Goal: Task Accomplishment & Management: Manage account settings

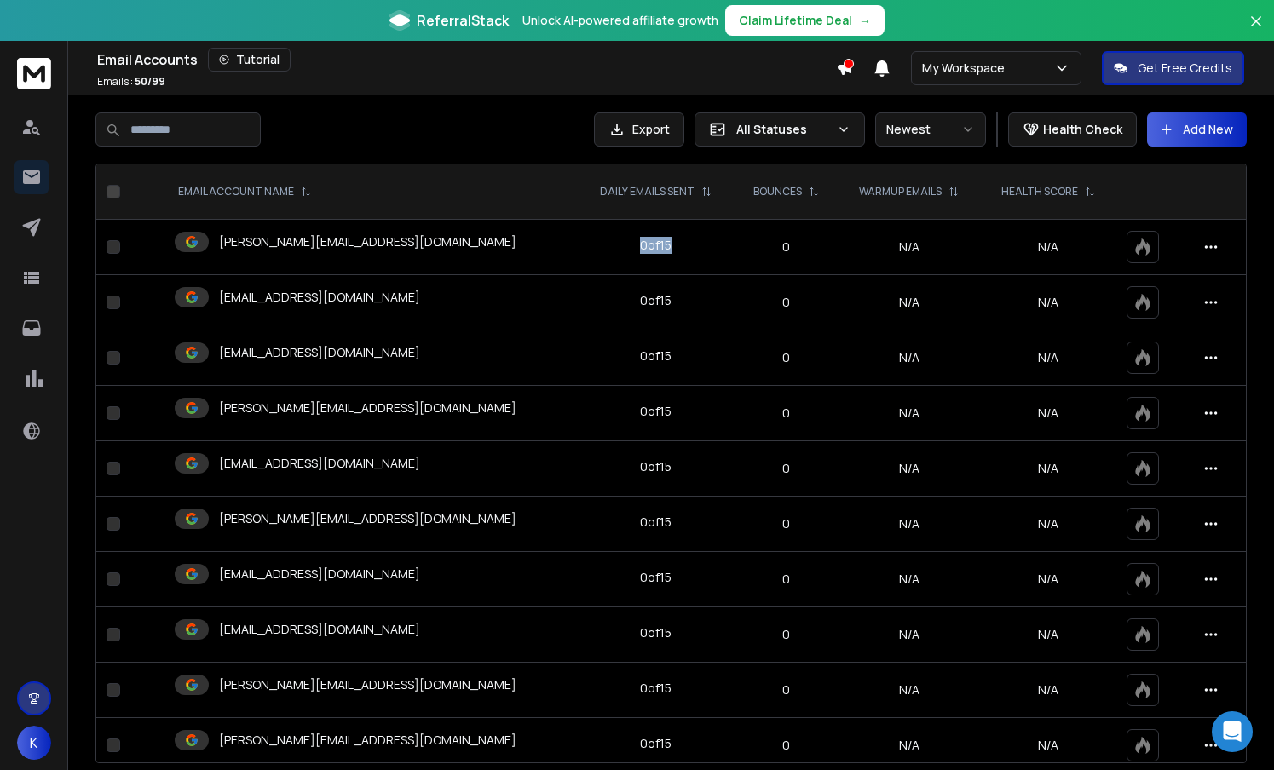
drag, startPoint x: 641, startPoint y: 245, endPoint x: 566, endPoint y: 246, distance: 75.0
click at [578, 246] on td "0 of 15" at bounding box center [656, 242] width 156 height 44
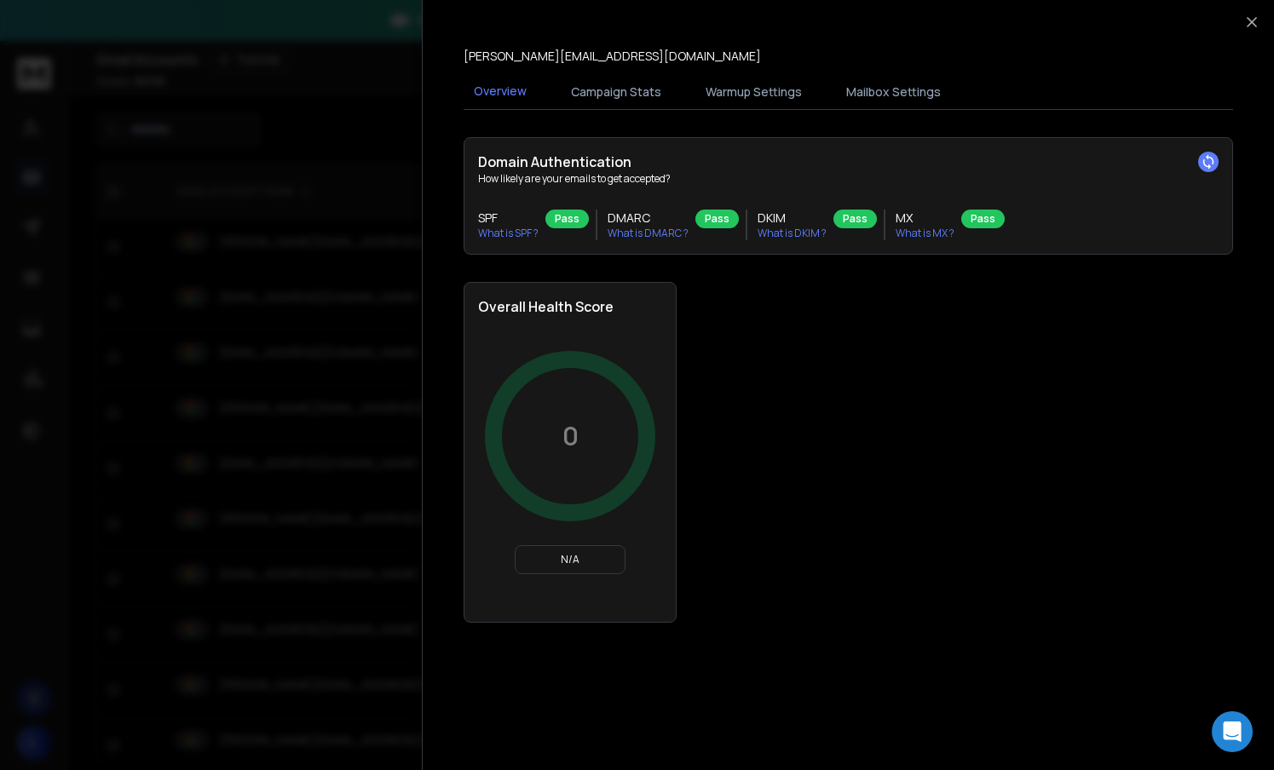
click at [367, 132] on div at bounding box center [637, 385] width 1274 height 770
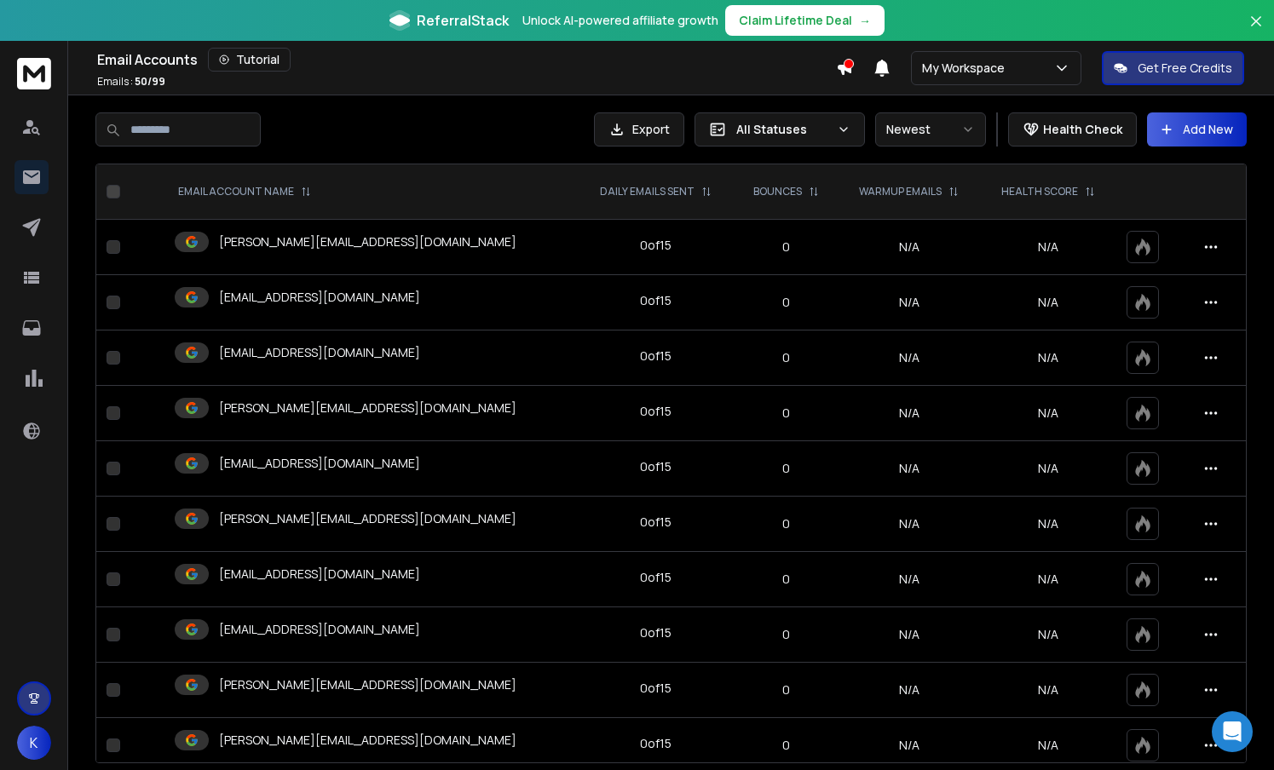
click at [1134, 256] on div at bounding box center [1142, 247] width 32 height 32
click at [1135, 250] on icon at bounding box center [1142, 247] width 14 height 17
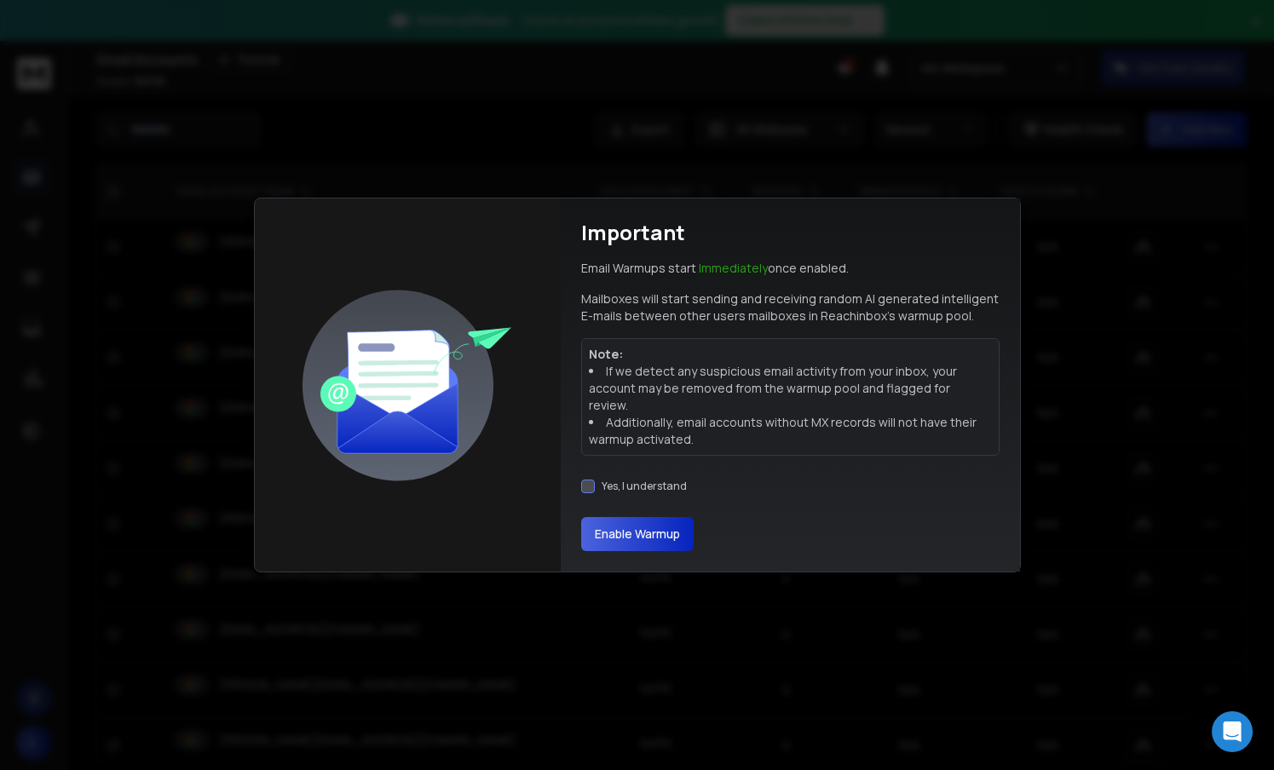
click at [593, 481] on button "Yes, I understand" at bounding box center [588, 487] width 14 height 14
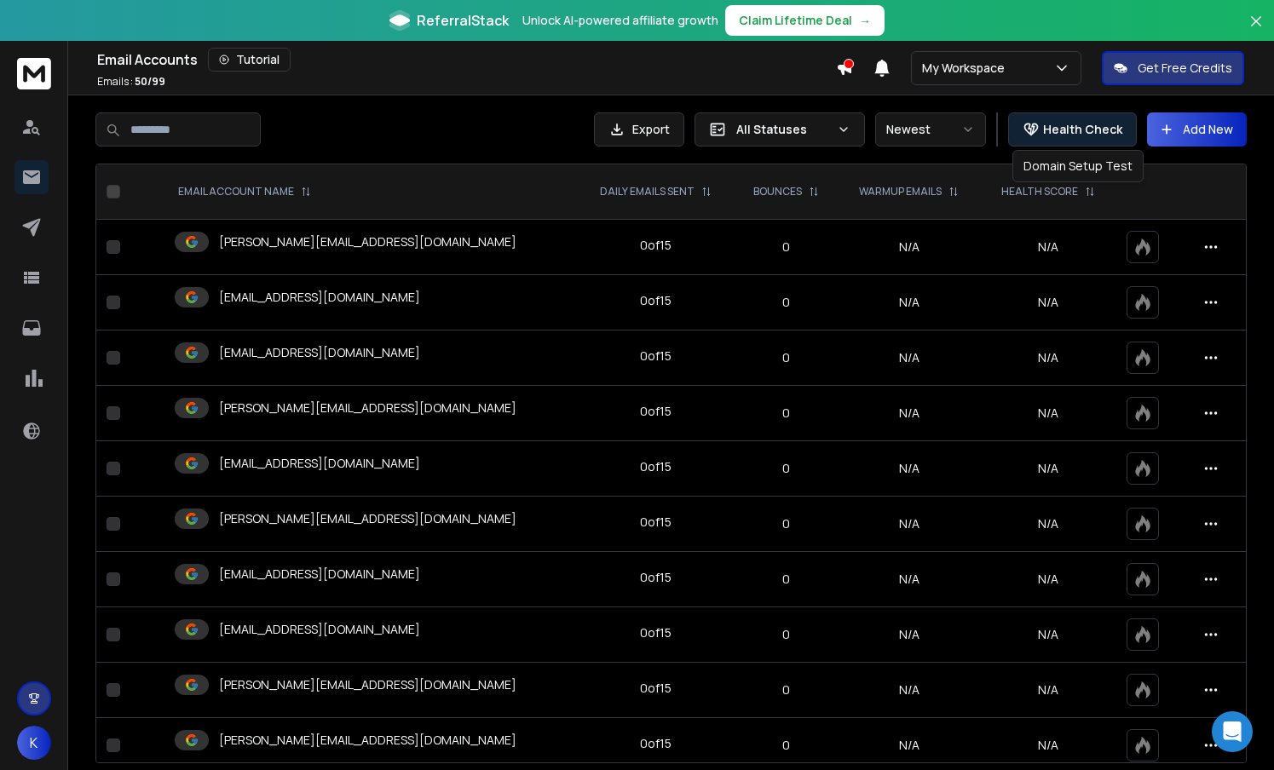
click at [1066, 135] on p "Health Check" at bounding box center [1082, 129] width 79 height 17
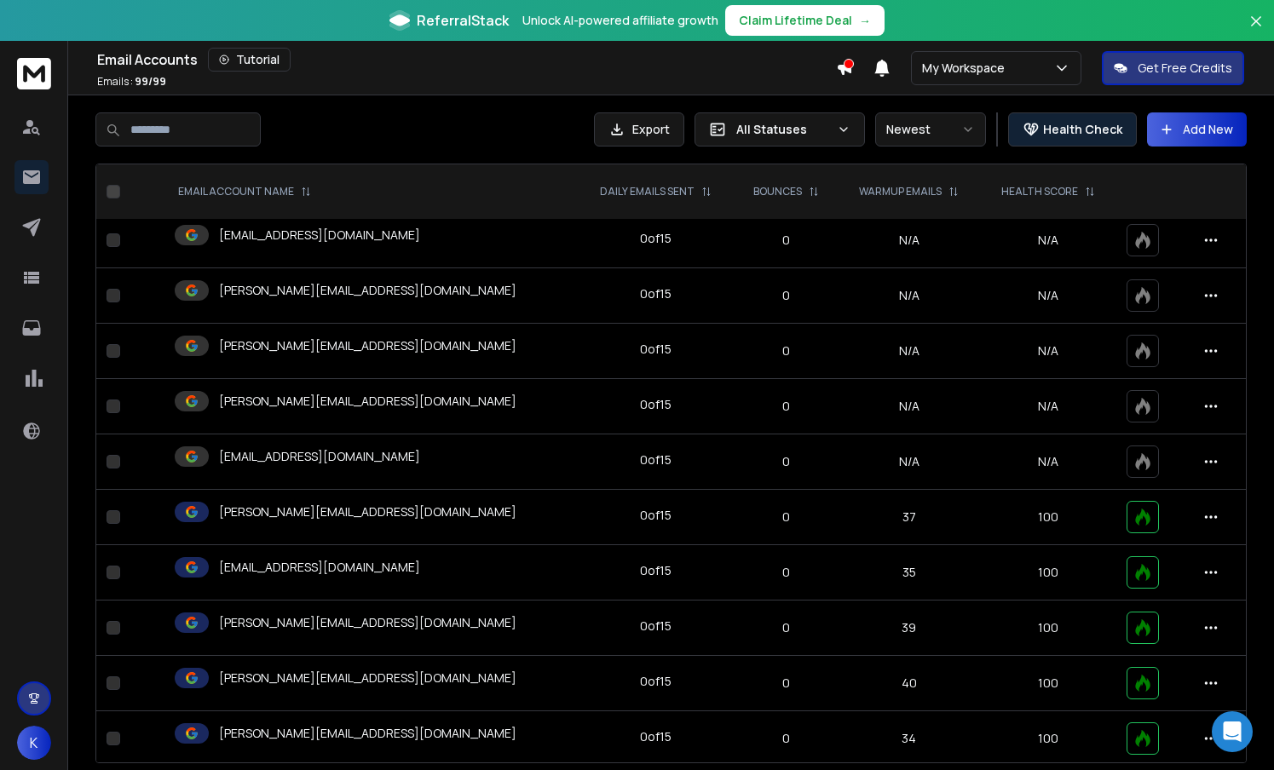
scroll to position [3882, 0]
click at [1138, 467] on icon at bounding box center [1142, 462] width 17 height 17
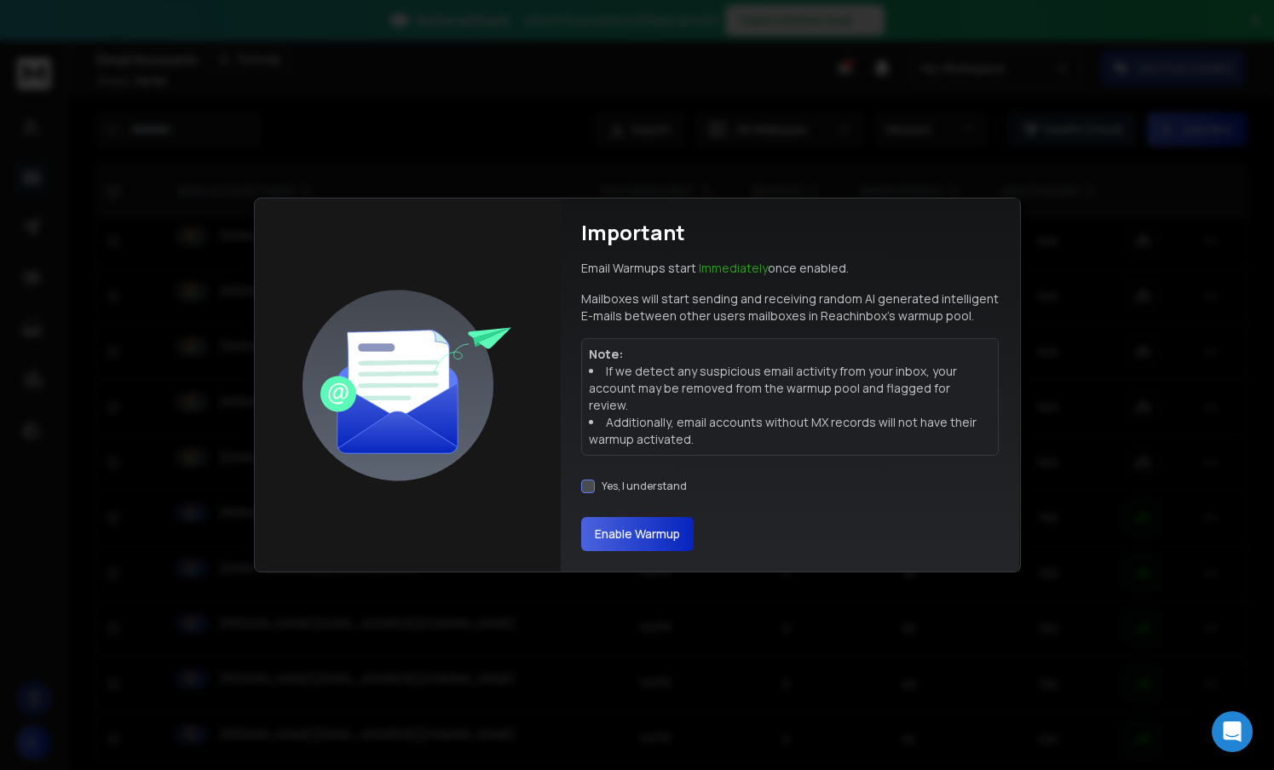
click at [642, 480] on label "Yes, I understand" at bounding box center [643, 487] width 85 height 14
click at [590, 480] on button "Yes, I understand" at bounding box center [588, 487] width 14 height 14
click at [633, 517] on button "Enable Warmup" at bounding box center [637, 534] width 112 height 34
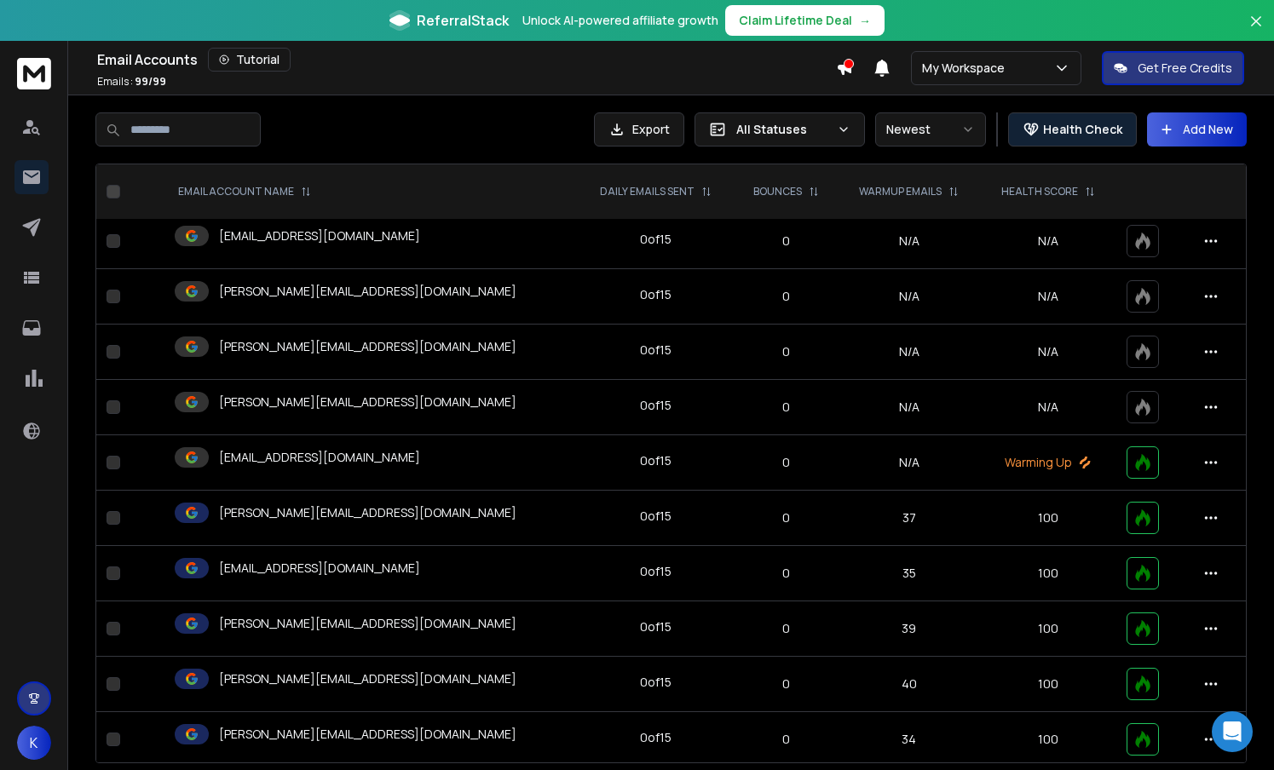
click at [118, 408] on button "button" at bounding box center [113, 407] width 14 height 14
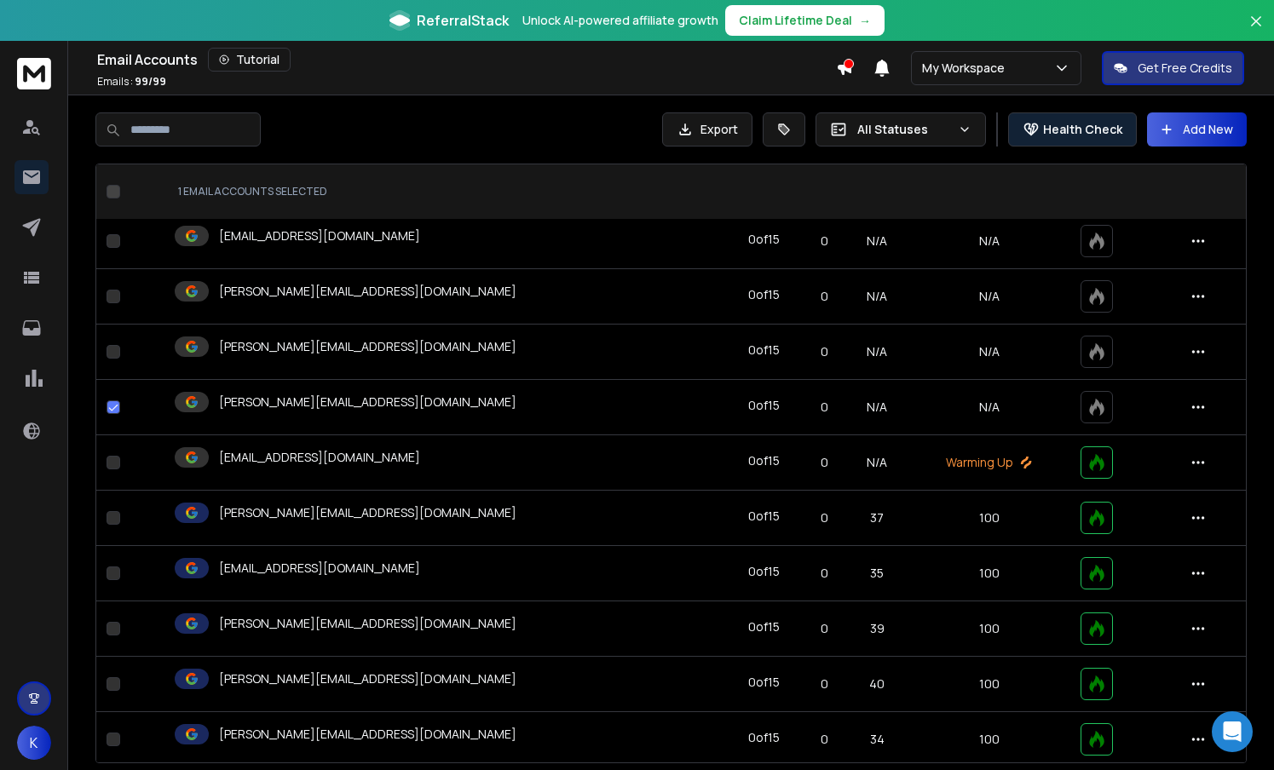
click at [116, 345] on button "button" at bounding box center [113, 352] width 14 height 14
click at [118, 302] on button "button" at bounding box center [113, 297] width 14 height 14
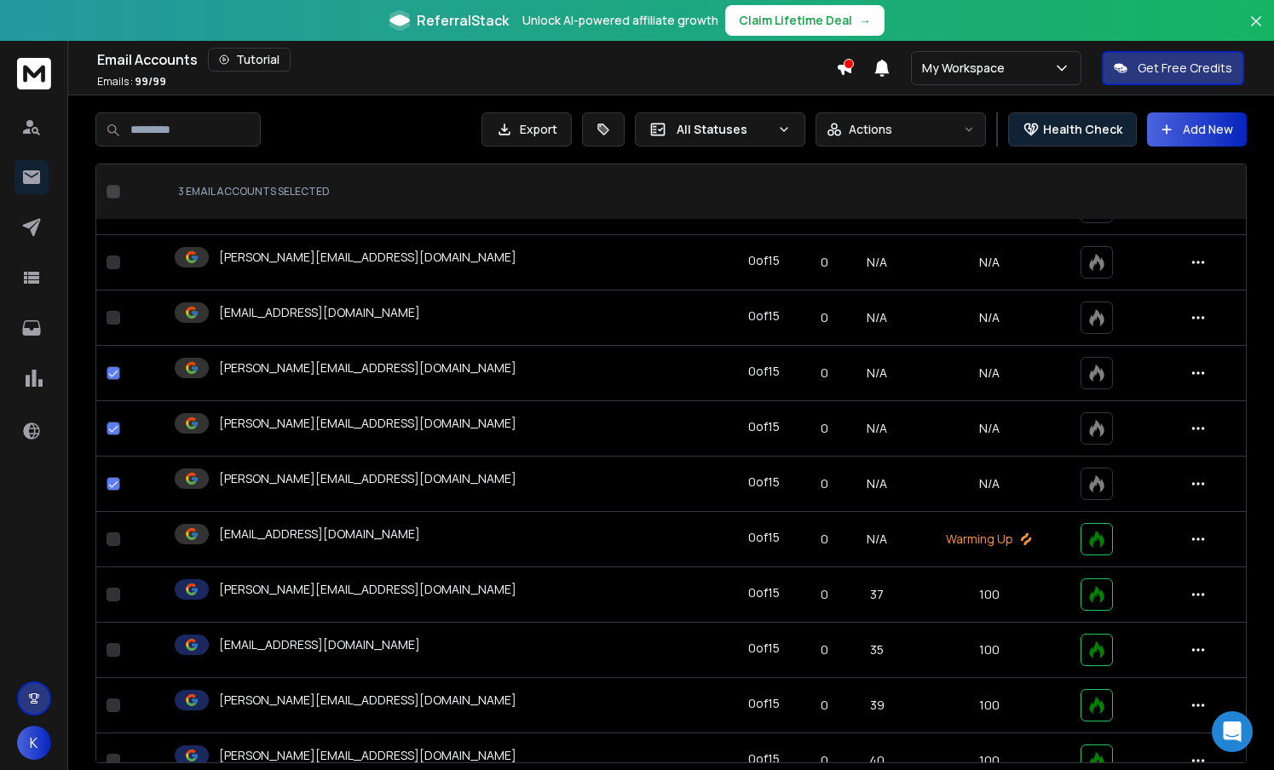
scroll to position [3800, 0]
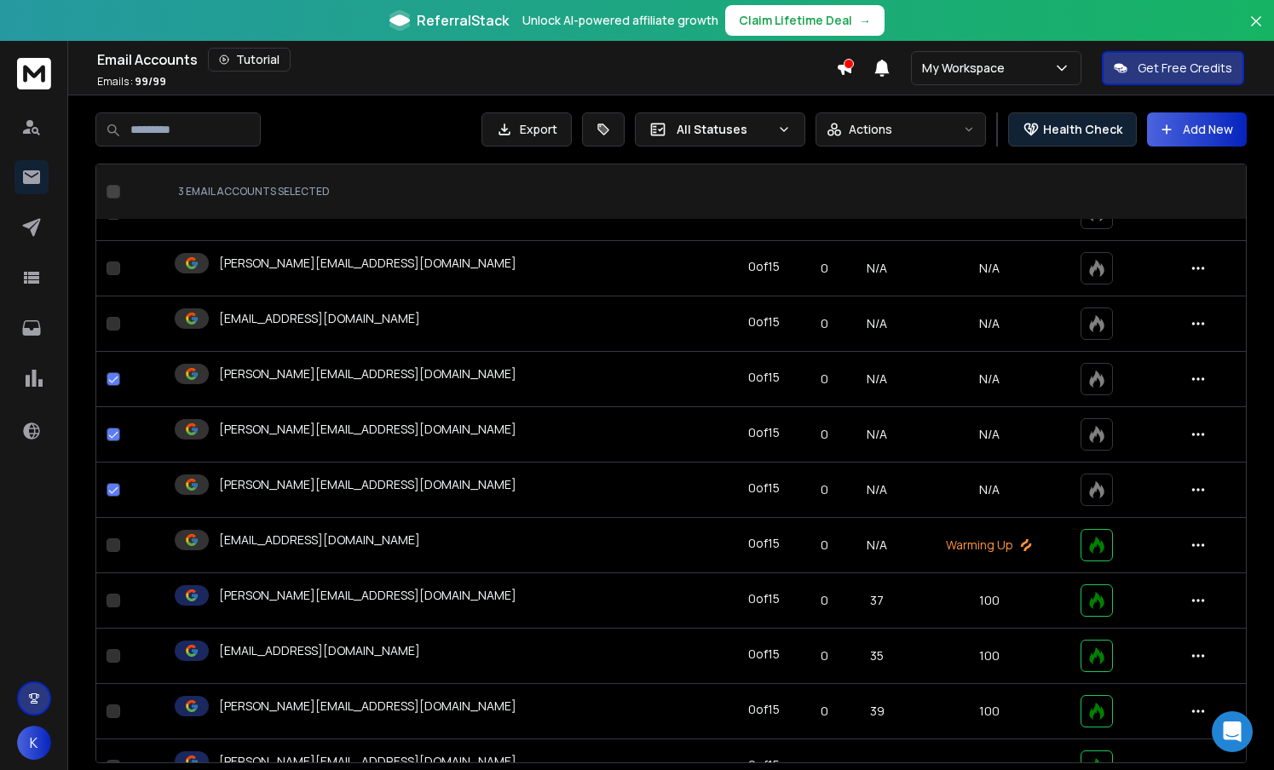
click at [122, 320] on div at bounding box center [135, 324] width 58 height 14
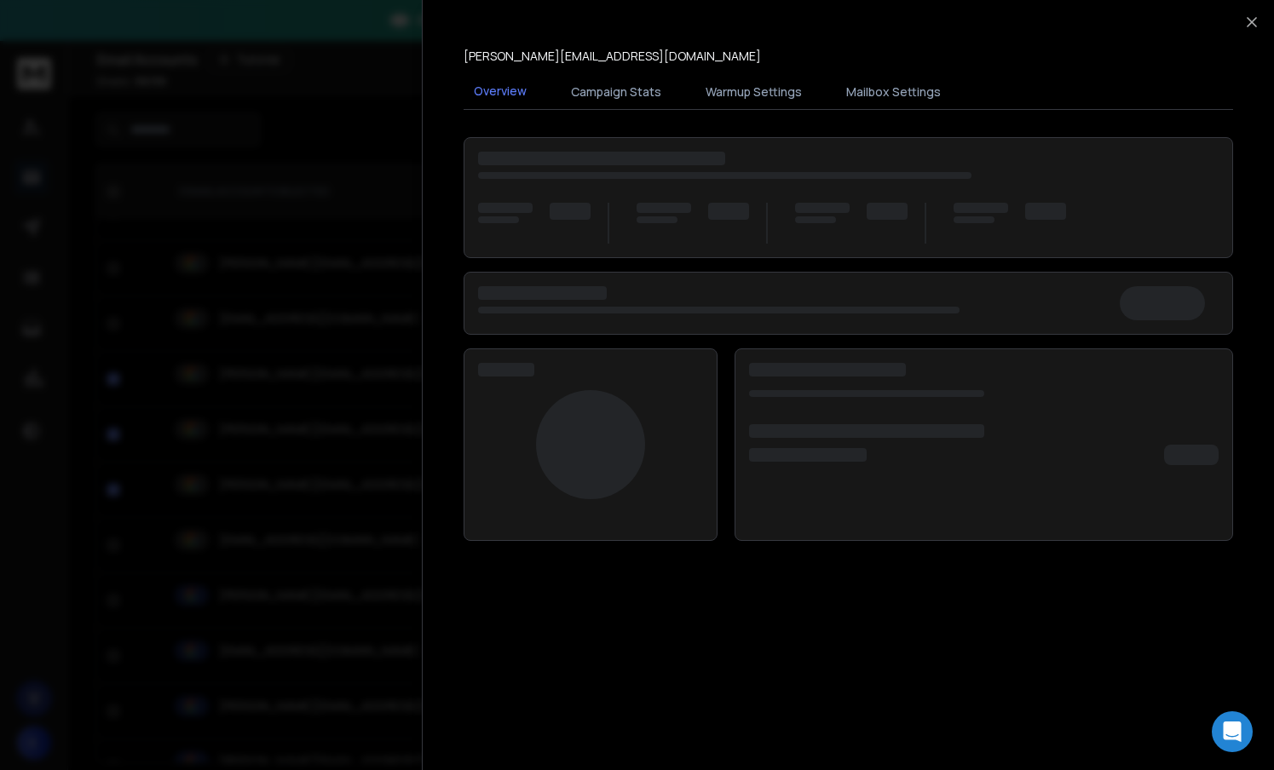
click at [118, 325] on div at bounding box center [637, 385] width 1274 height 770
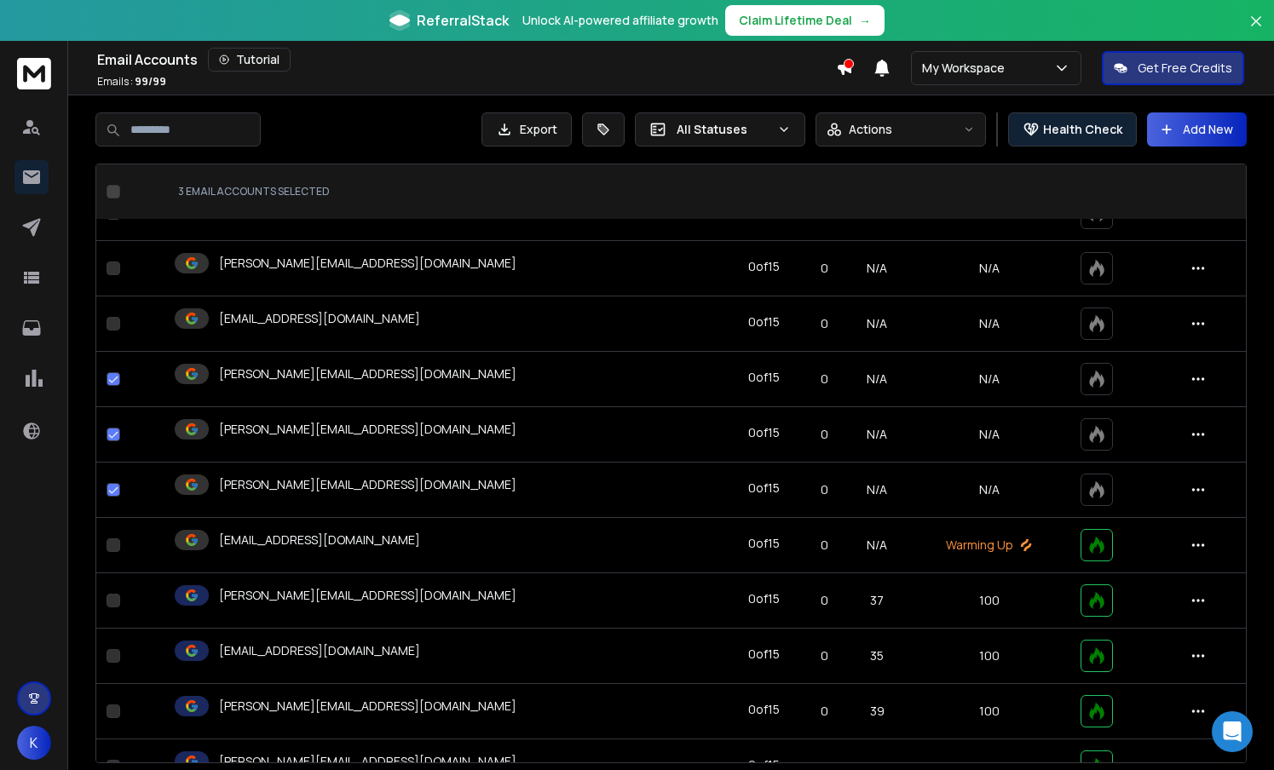
click at [115, 326] on button "button" at bounding box center [113, 324] width 14 height 14
click at [110, 262] on button "button" at bounding box center [113, 269] width 14 height 14
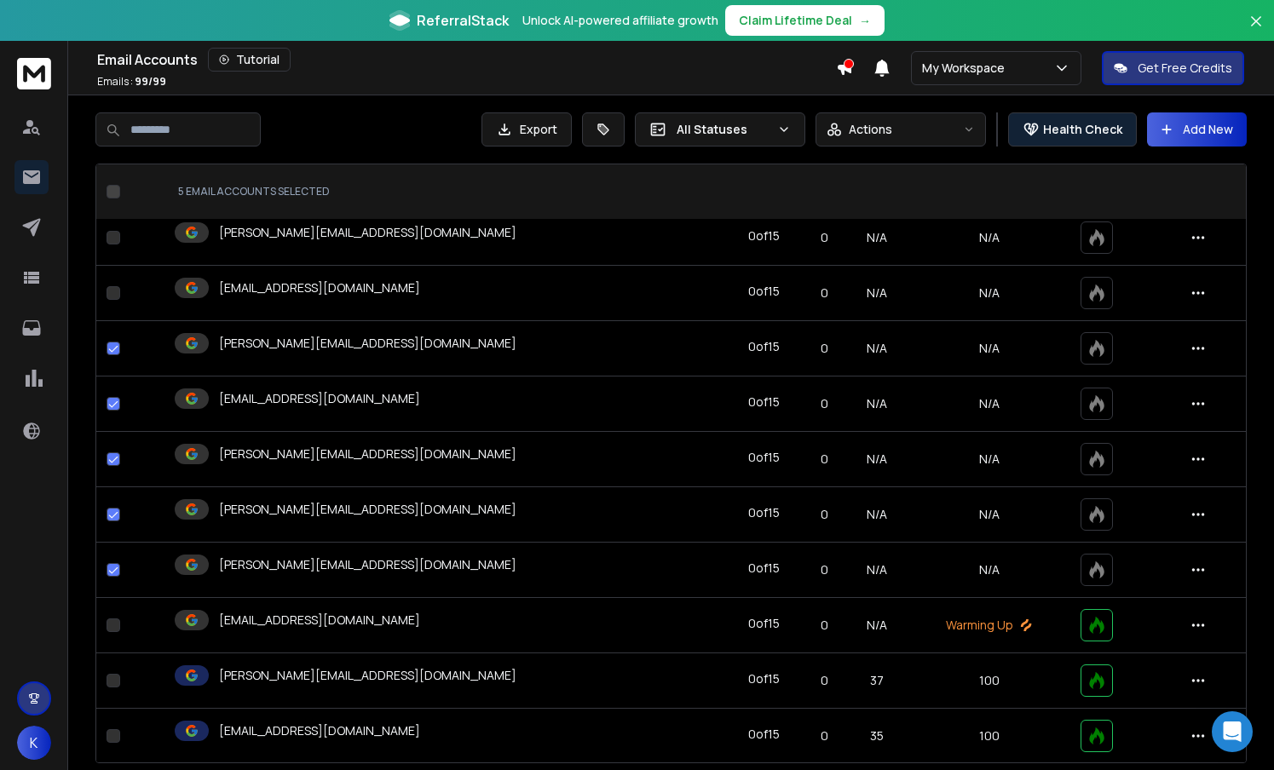
scroll to position [3714, 0]
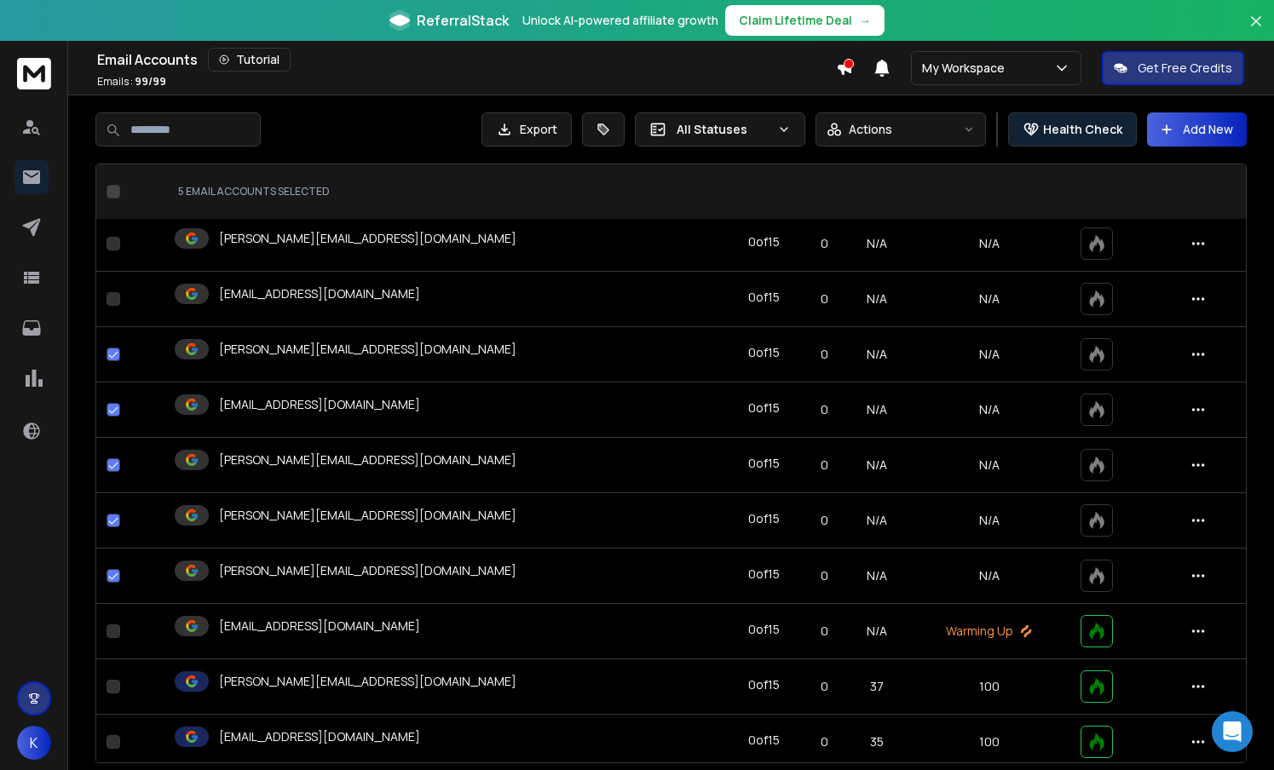
click at [115, 298] on button "button" at bounding box center [113, 299] width 14 height 14
click at [116, 242] on button "button" at bounding box center [113, 244] width 14 height 14
click at [1089, 245] on icon at bounding box center [1096, 243] width 14 height 17
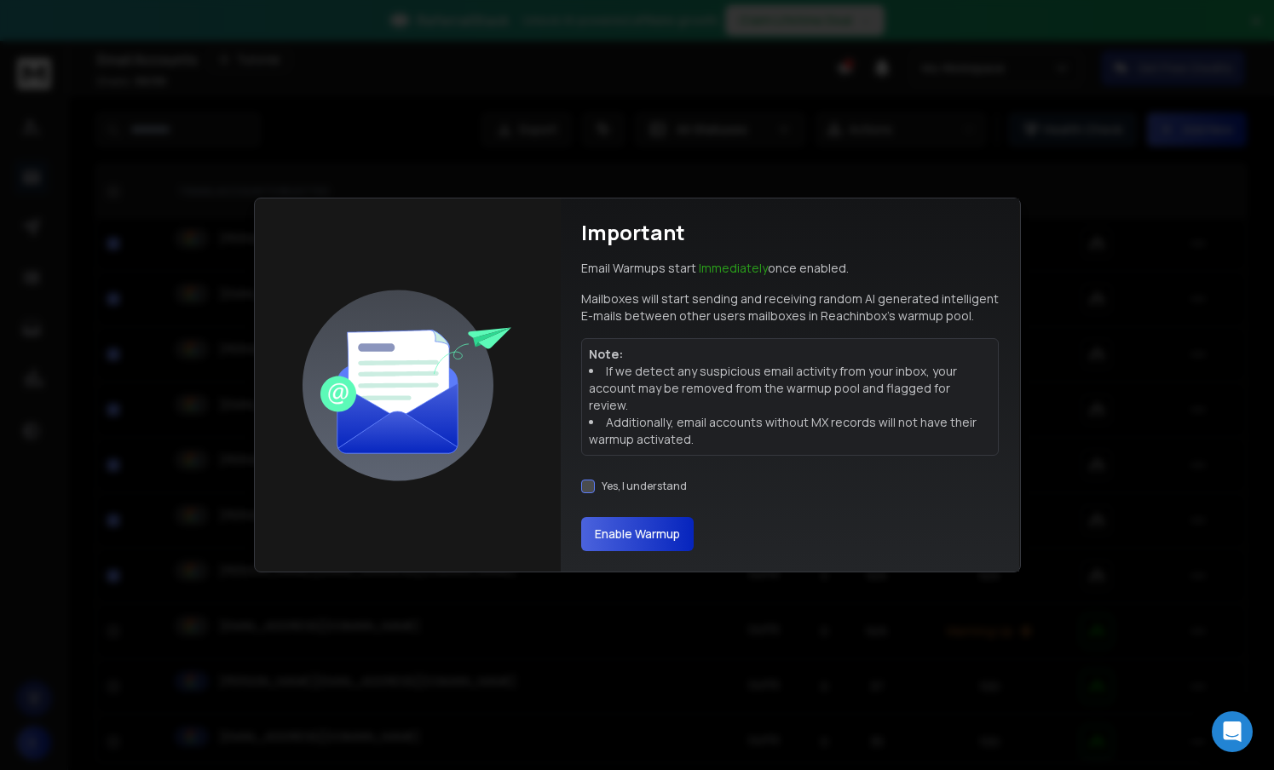
click at [588, 470] on div "Yes, I understand" at bounding box center [634, 486] width 106 height 34
click at [587, 480] on button "Yes, I understand" at bounding box center [588, 487] width 14 height 14
click at [626, 518] on button "Enable Warmup" at bounding box center [637, 534] width 112 height 34
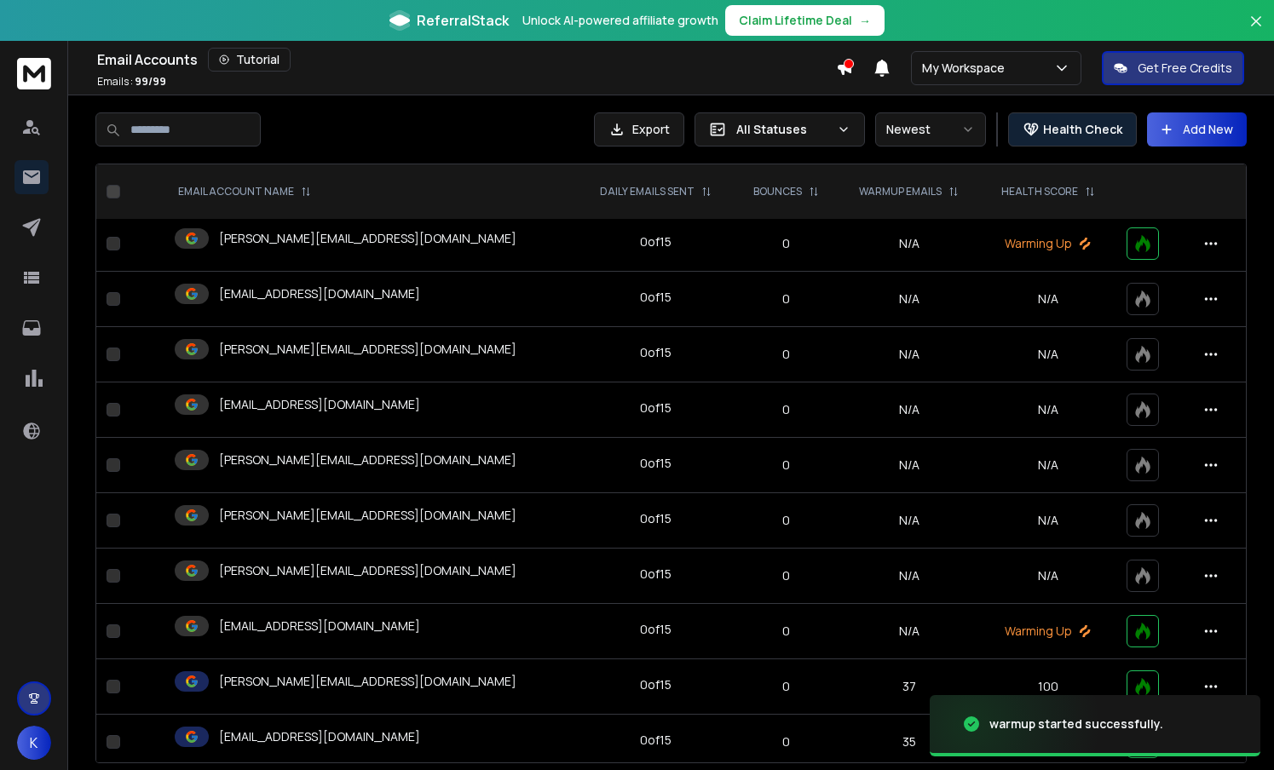
click at [1137, 302] on icon at bounding box center [1142, 299] width 14 height 17
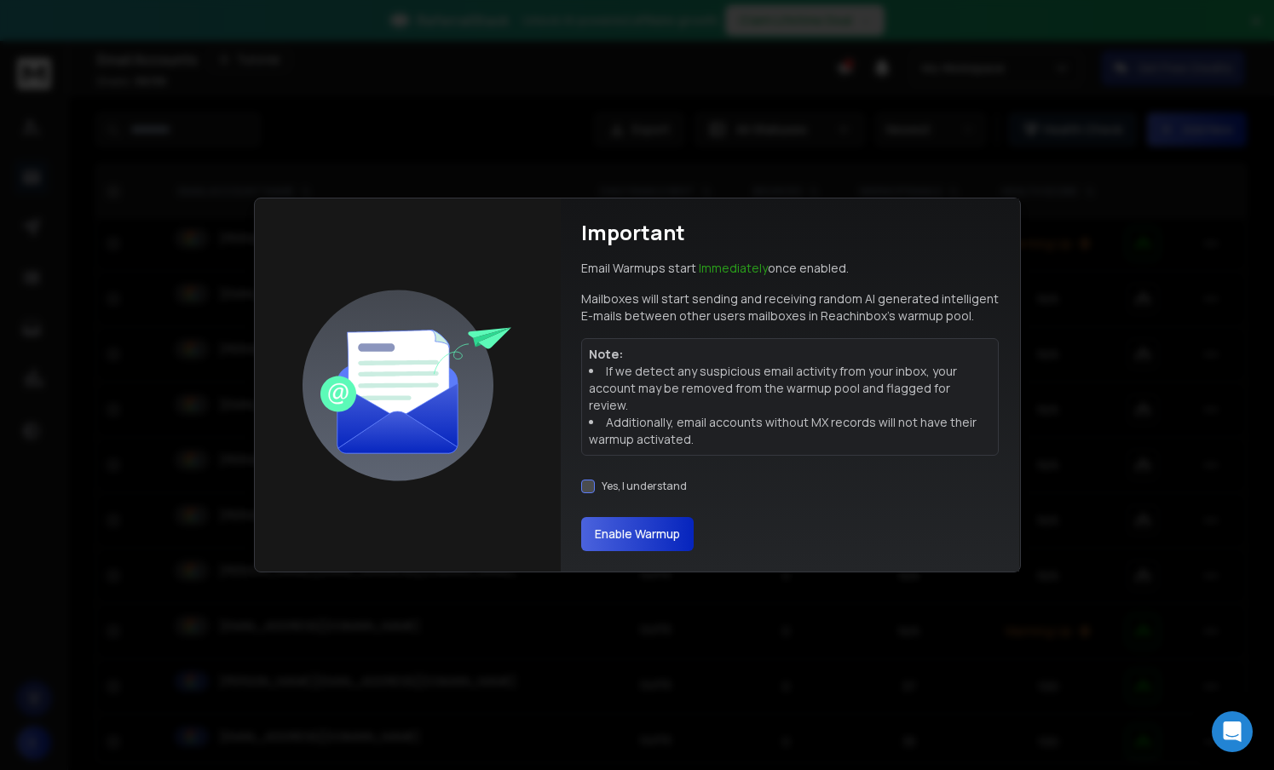
click at [586, 480] on button "Yes, I understand" at bounding box center [588, 487] width 14 height 14
click at [623, 521] on button "Enable Warmup" at bounding box center [637, 534] width 112 height 34
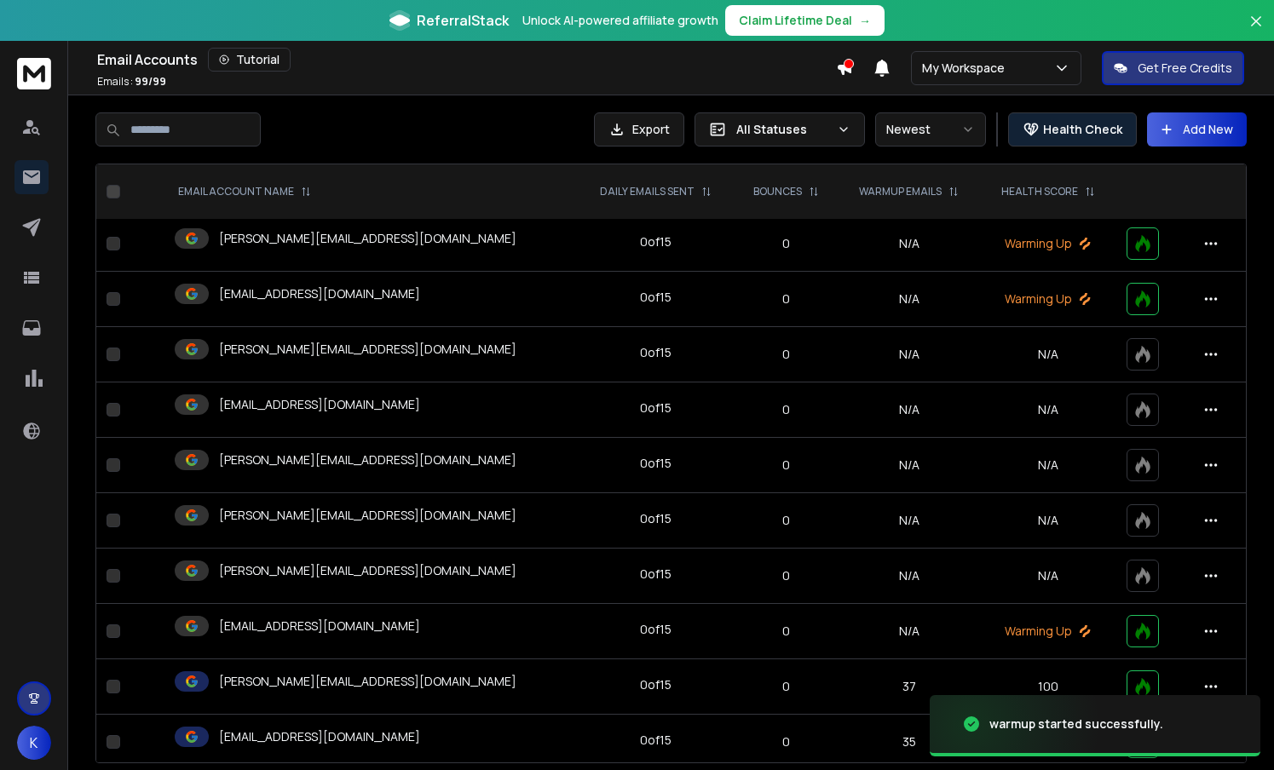
click at [1134, 353] on icon at bounding box center [1142, 354] width 17 height 17
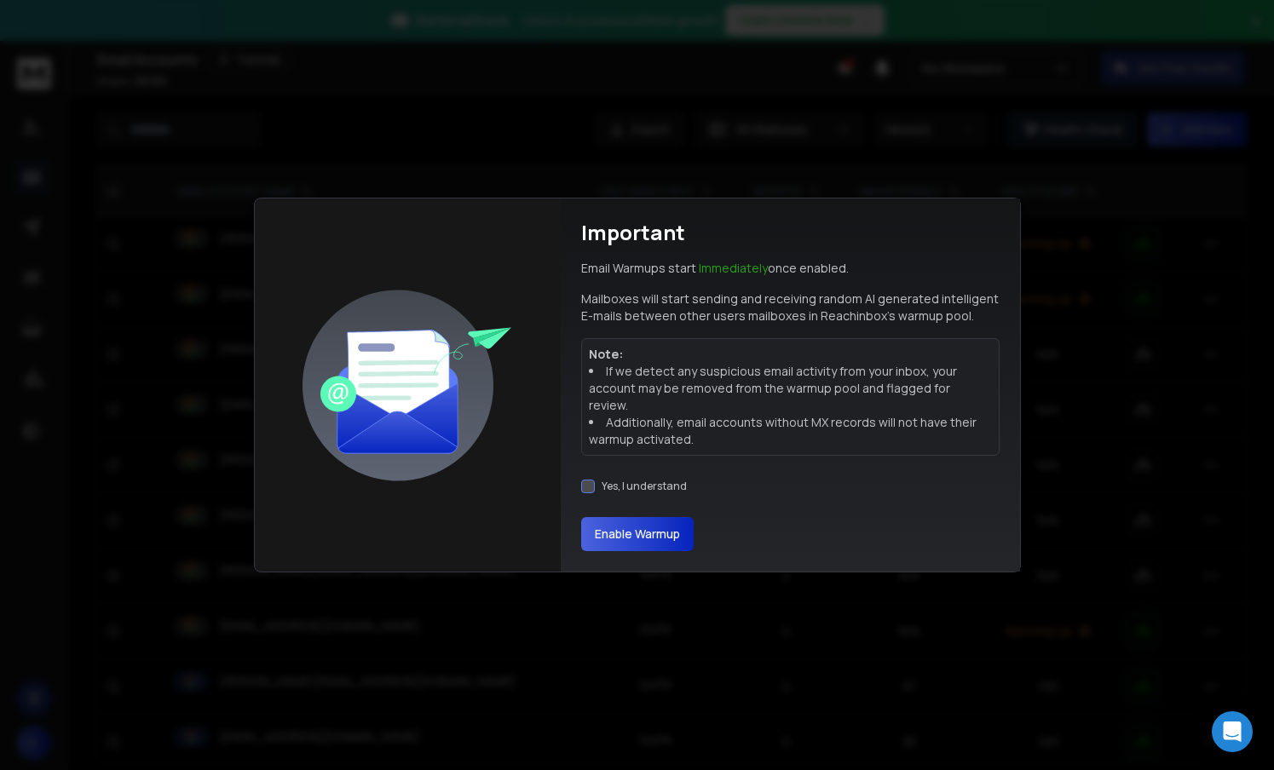
click at [585, 480] on button "Yes, I understand" at bounding box center [588, 487] width 14 height 14
click at [618, 520] on button "Enable Warmup" at bounding box center [637, 534] width 112 height 34
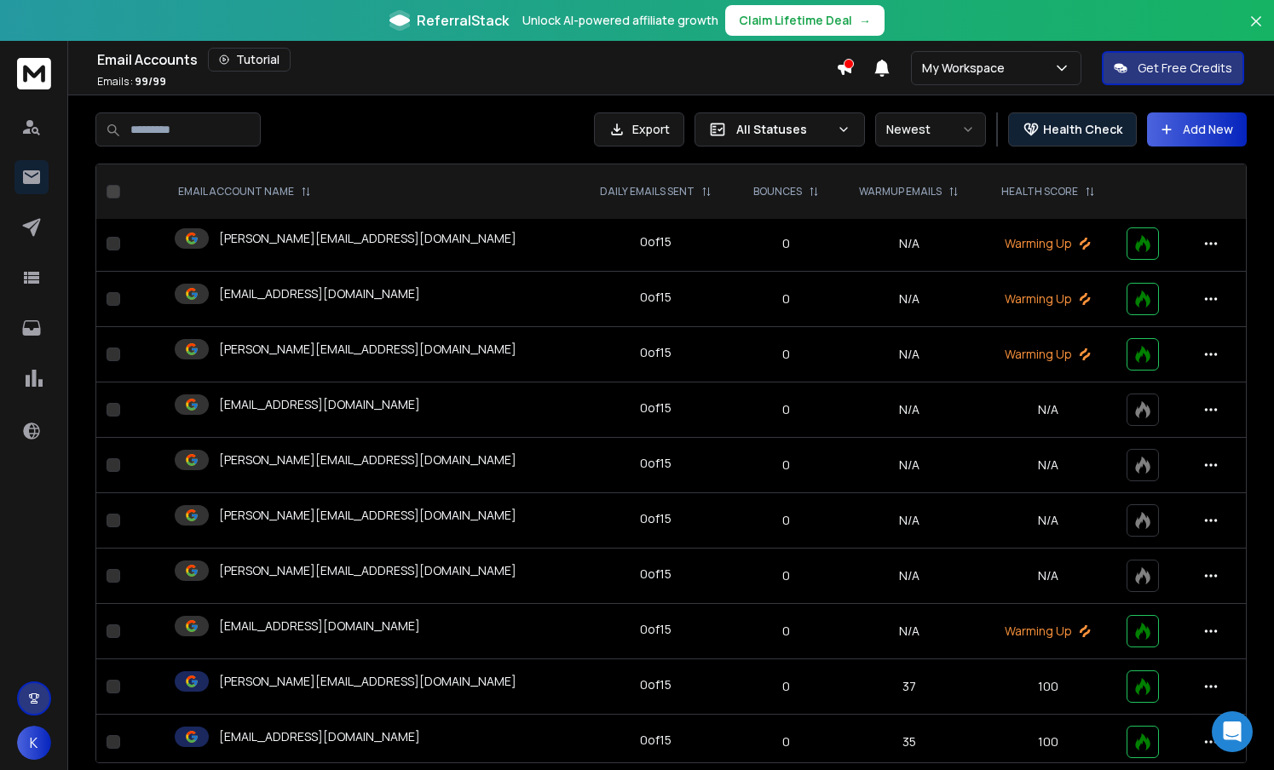
click at [1145, 408] on div at bounding box center [1142, 410] width 32 height 32
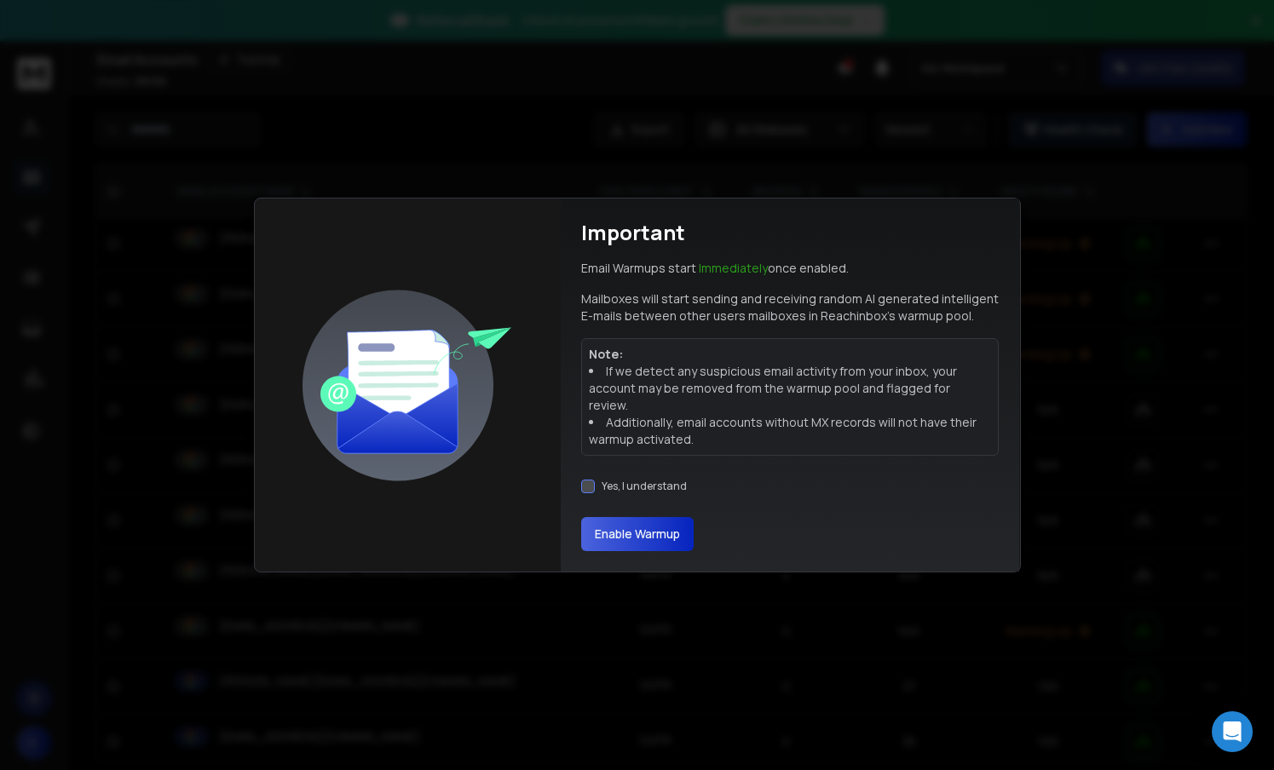
click at [676, 480] on label "Yes, I understand" at bounding box center [643, 487] width 85 height 14
click at [673, 528] on button "Enable Warmup" at bounding box center [637, 534] width 112 height 34
click at [597, 480] on div "Yes, I understand" at bounding box center [634, 487] width 106 height 14
click at [588, 480] on button "Yes, I understand" at bounding box center [588, 487] width 14 height 14
click at [609, 518] on button "Enable Warmup" at bounding box center [637, 534] width 112 height 34
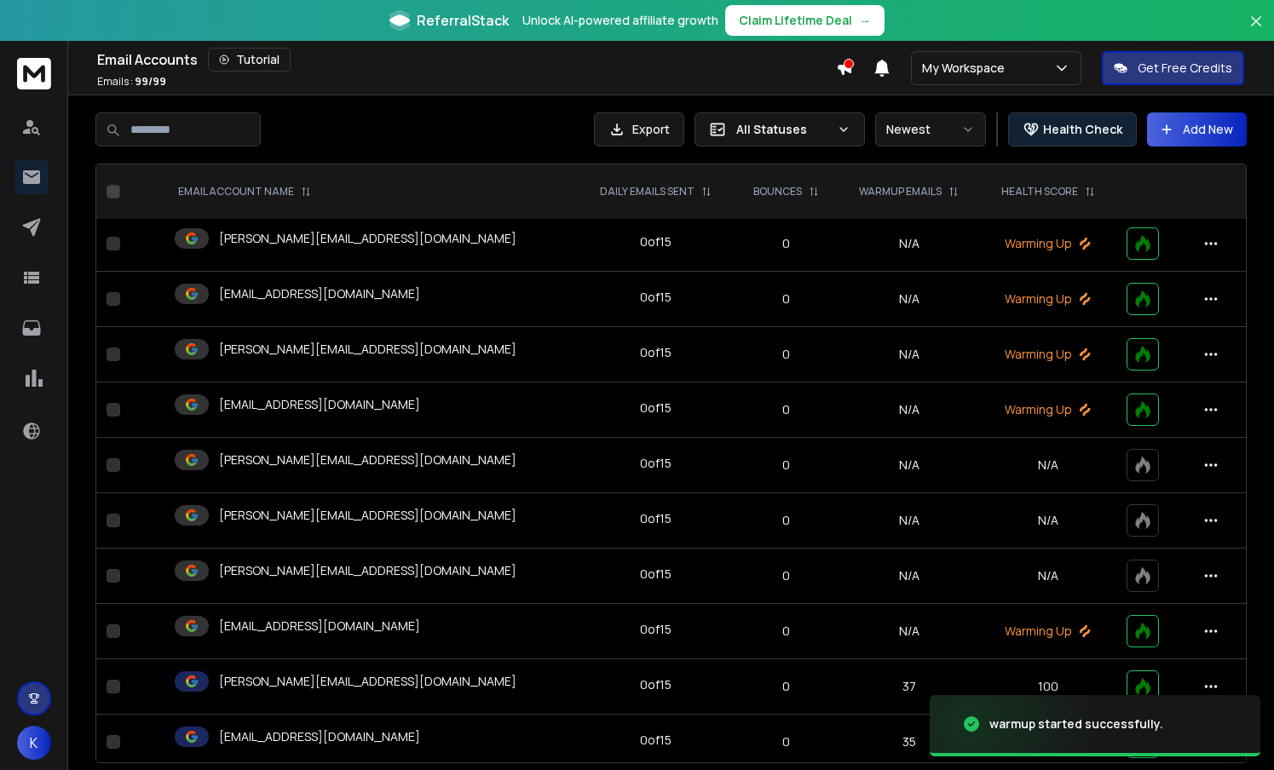
click at [1134, 461] on icon at bounding box center [1142, 465] width 17 height 17
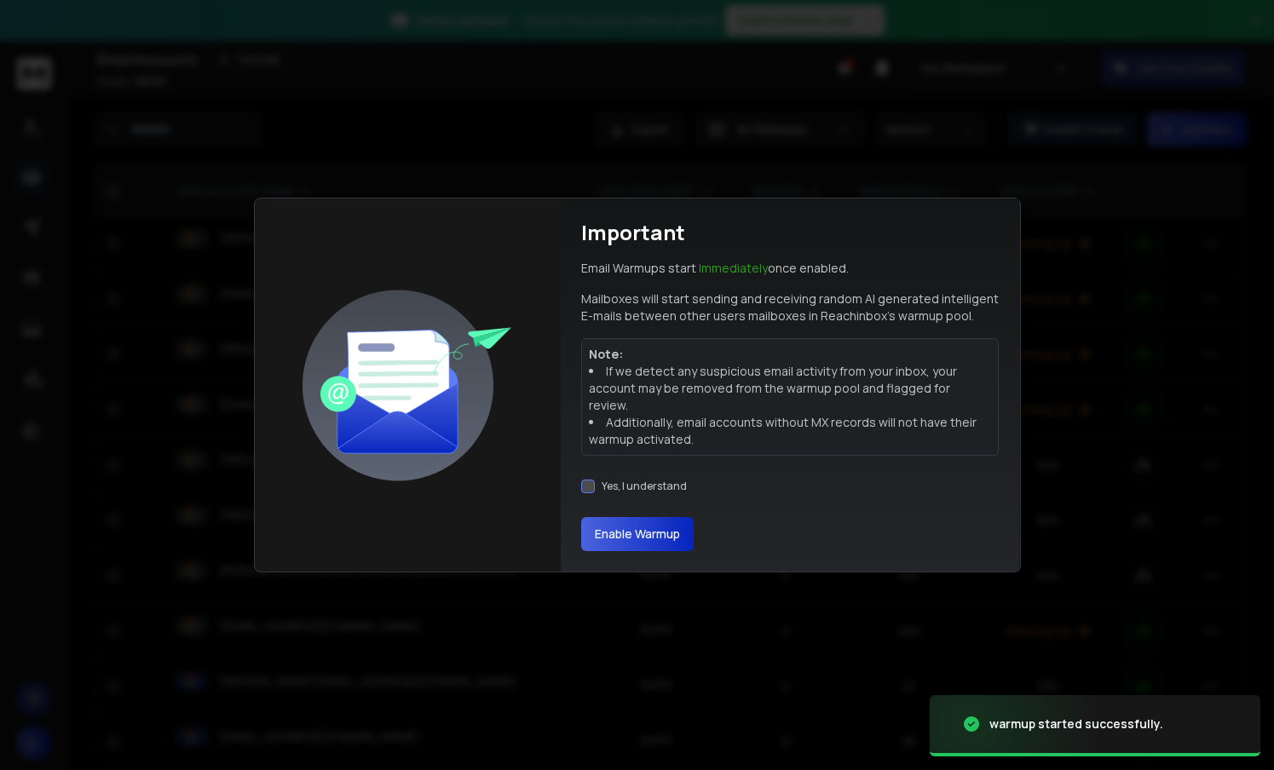
click at [587, 480] on button "Yes, I understand" at bounding box center [588, 487] width 14 height 14
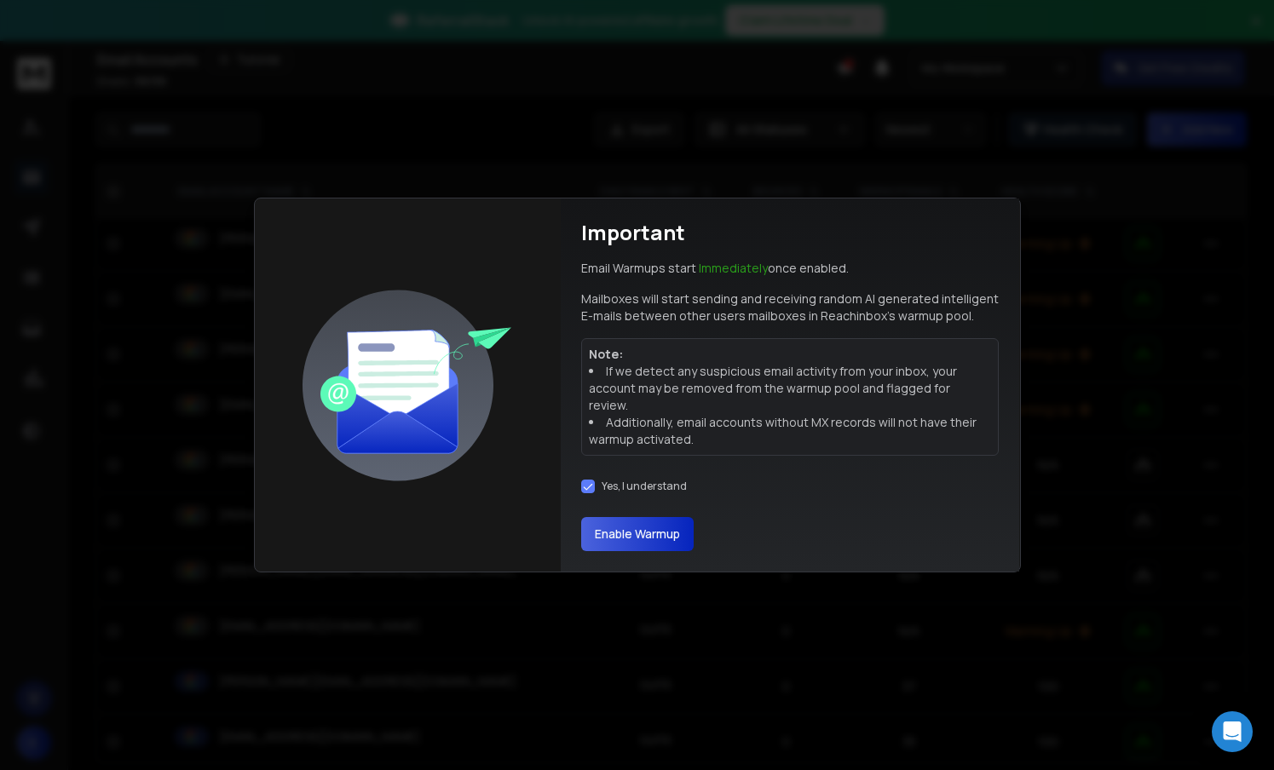
click at [630, 517] on button "Enable Warmup" at bounding box center [637, 534] width 112 height 34
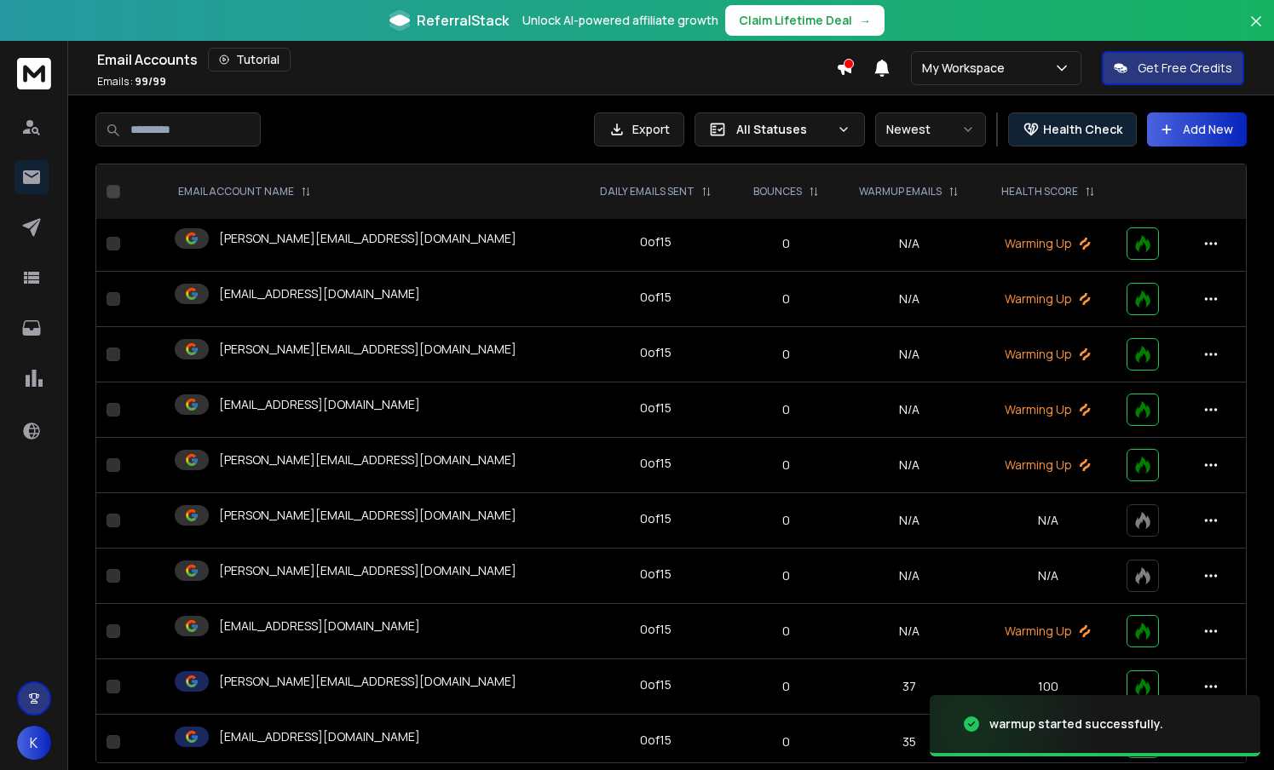
click at [1137, 524] on icon at bounding box center [1142, 520] width 14 height 17
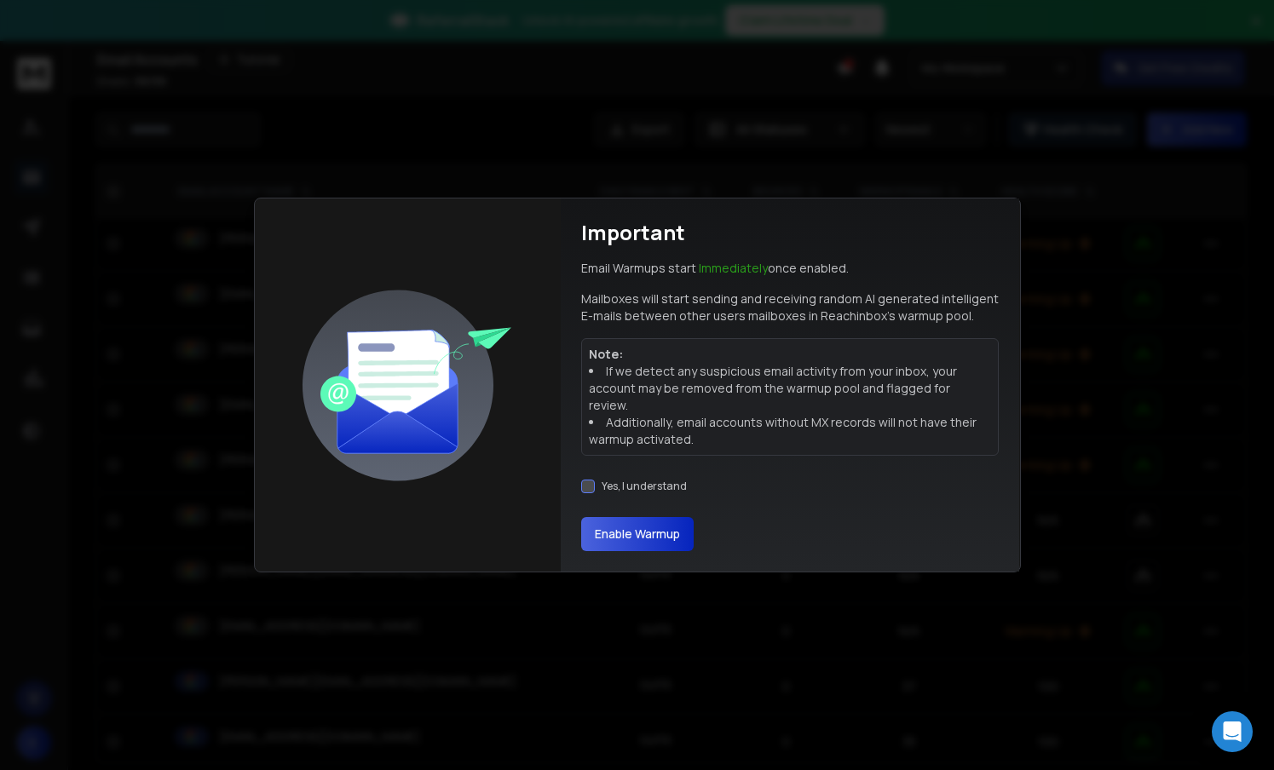
click at [593, 480] on button "Yes, I understand" at bounding box center [588, 487] width 14 height 14
click at [641, 519] on button "Enable Warmup" at bounding box center [637, 534] width 112 height 34
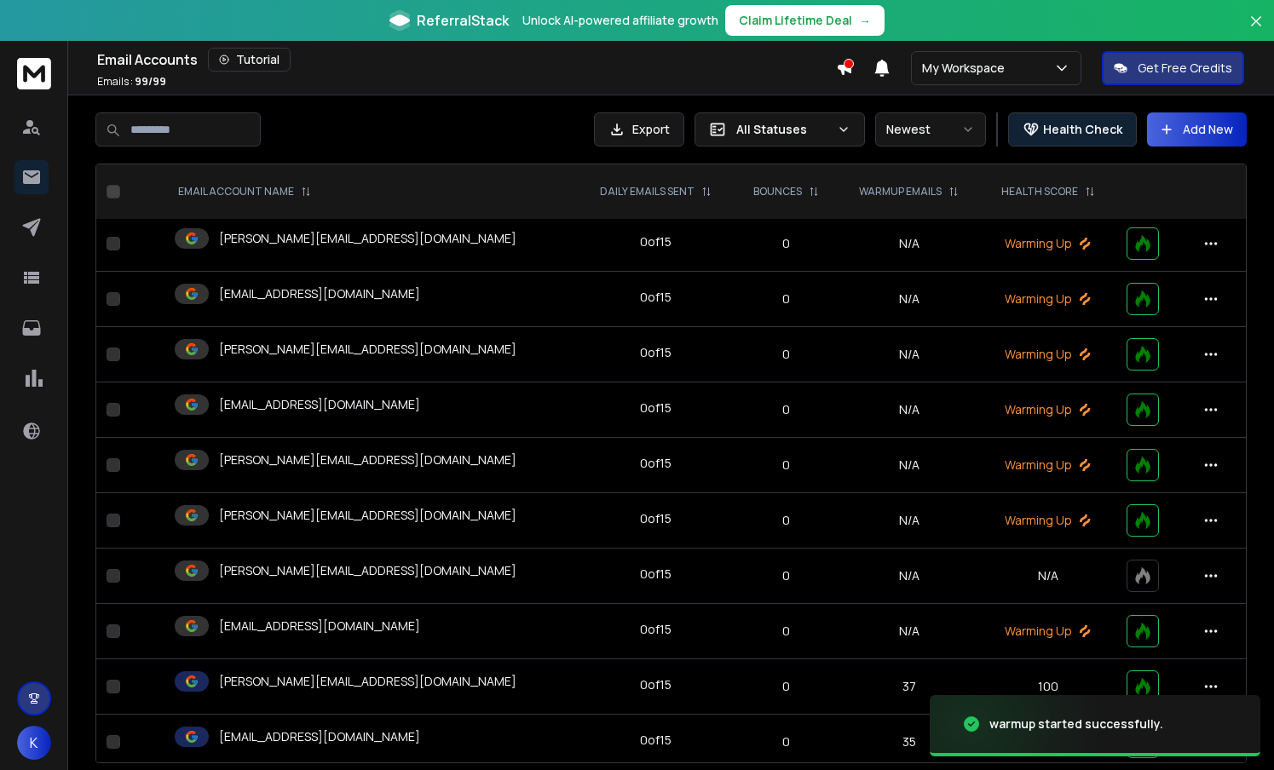
click at [1136, 566] on div at bounding box center [1142, 576] width 32 height 32
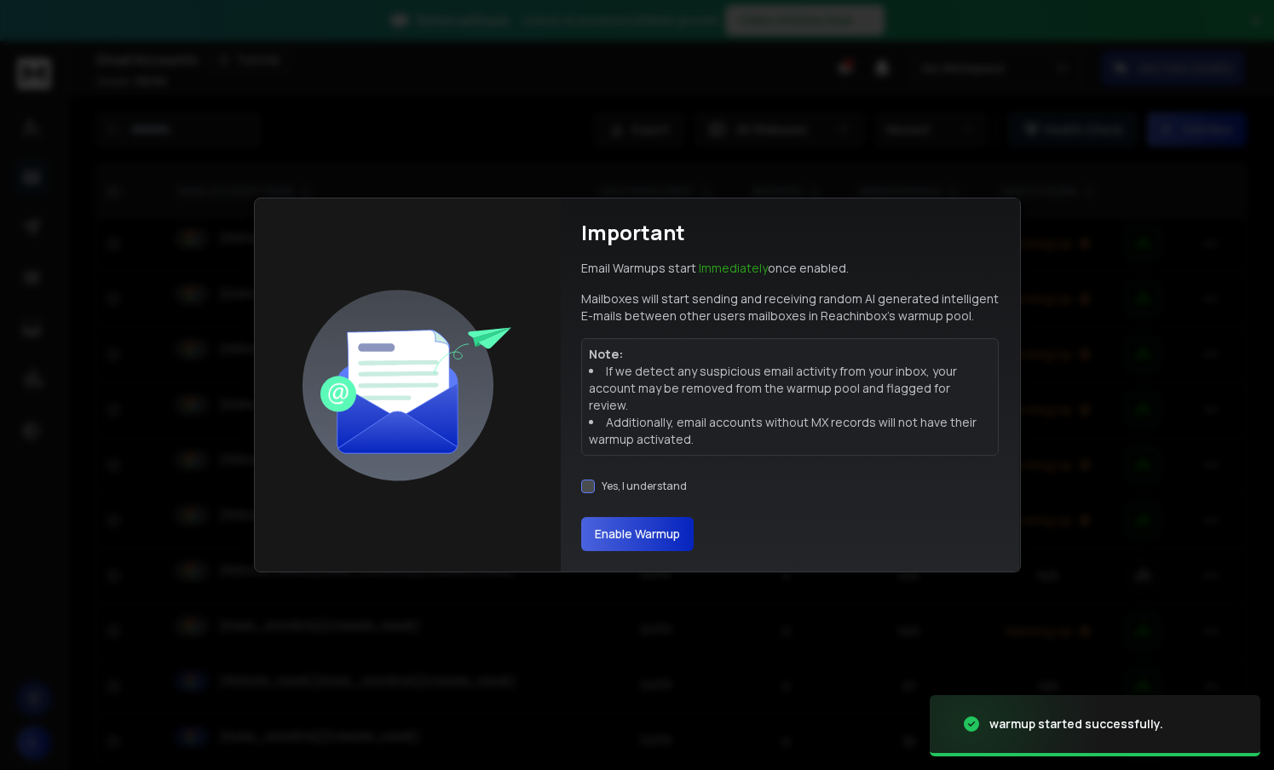
click at [586, 480] on button "Yes, I understand" at bounding box center [588, 487] width 14 height 14
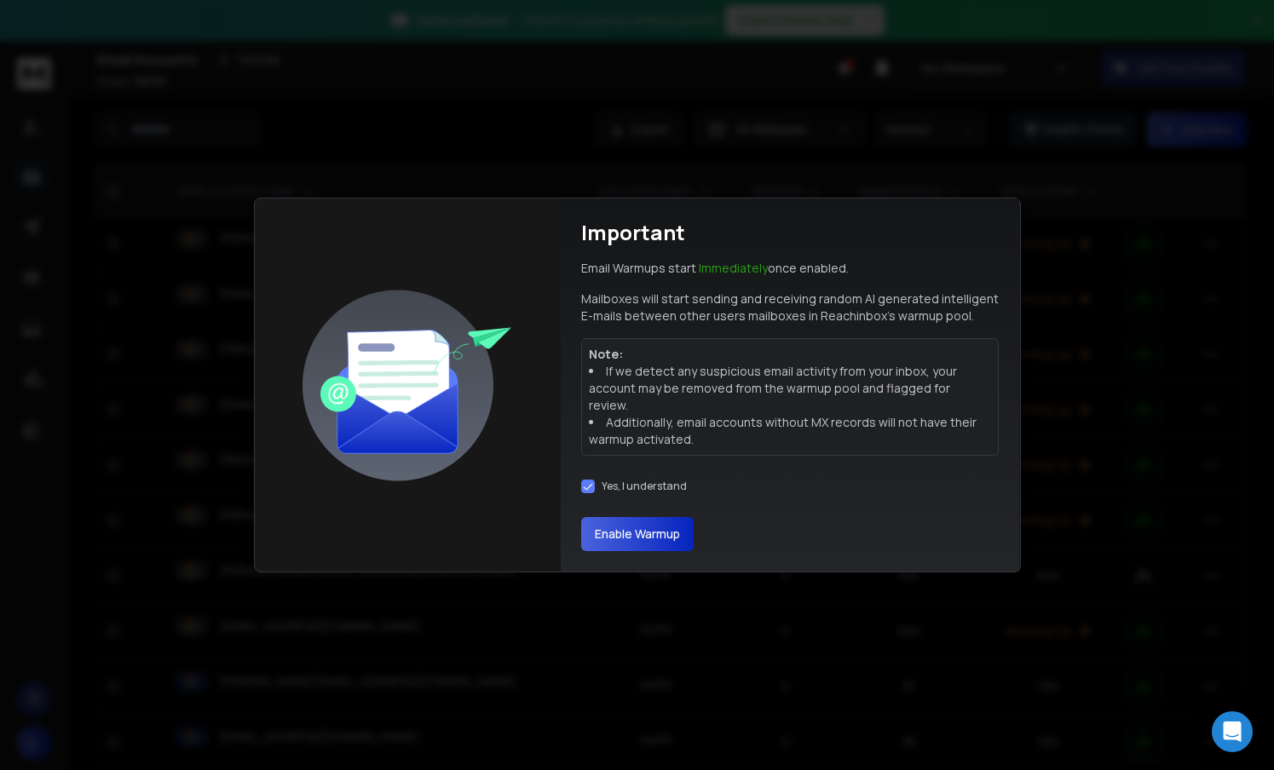
click at [614, 521] on button "Enable Warmup" at bounding box center [637, 534] width 112 height 34
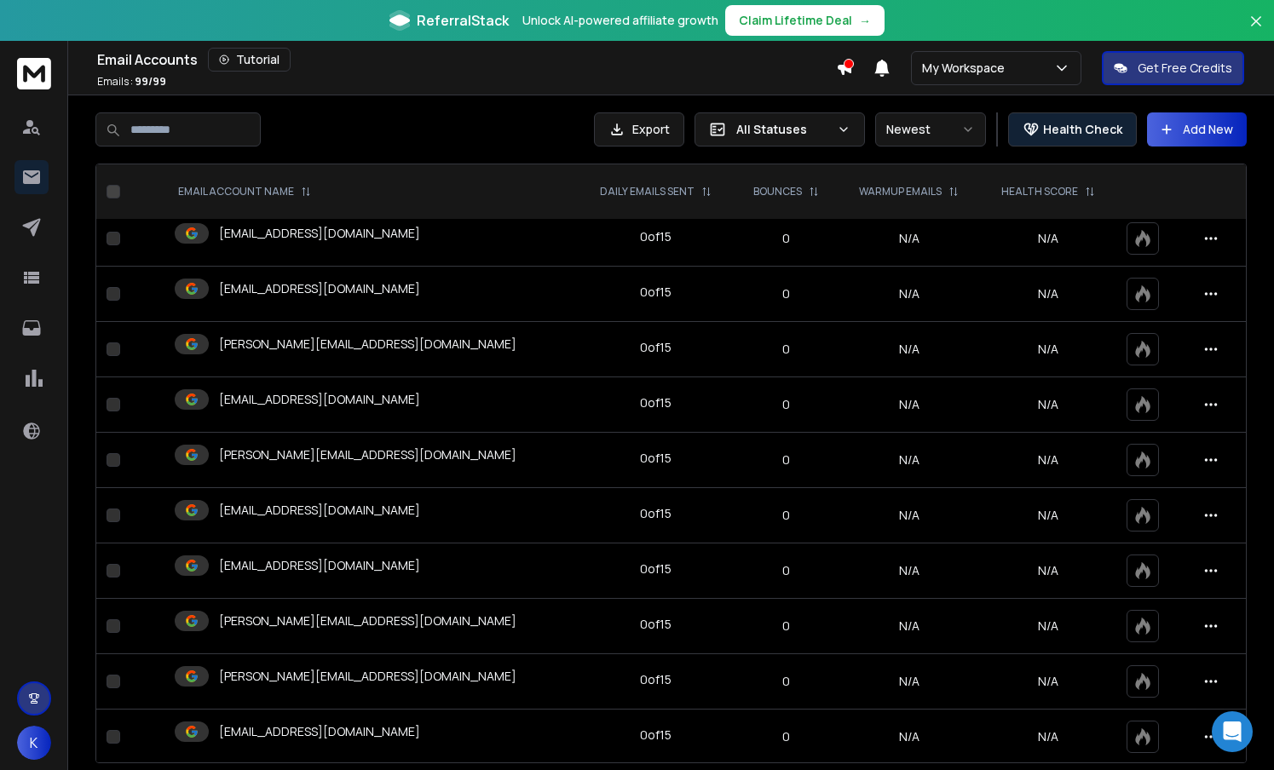
scroll to position [0, 0]
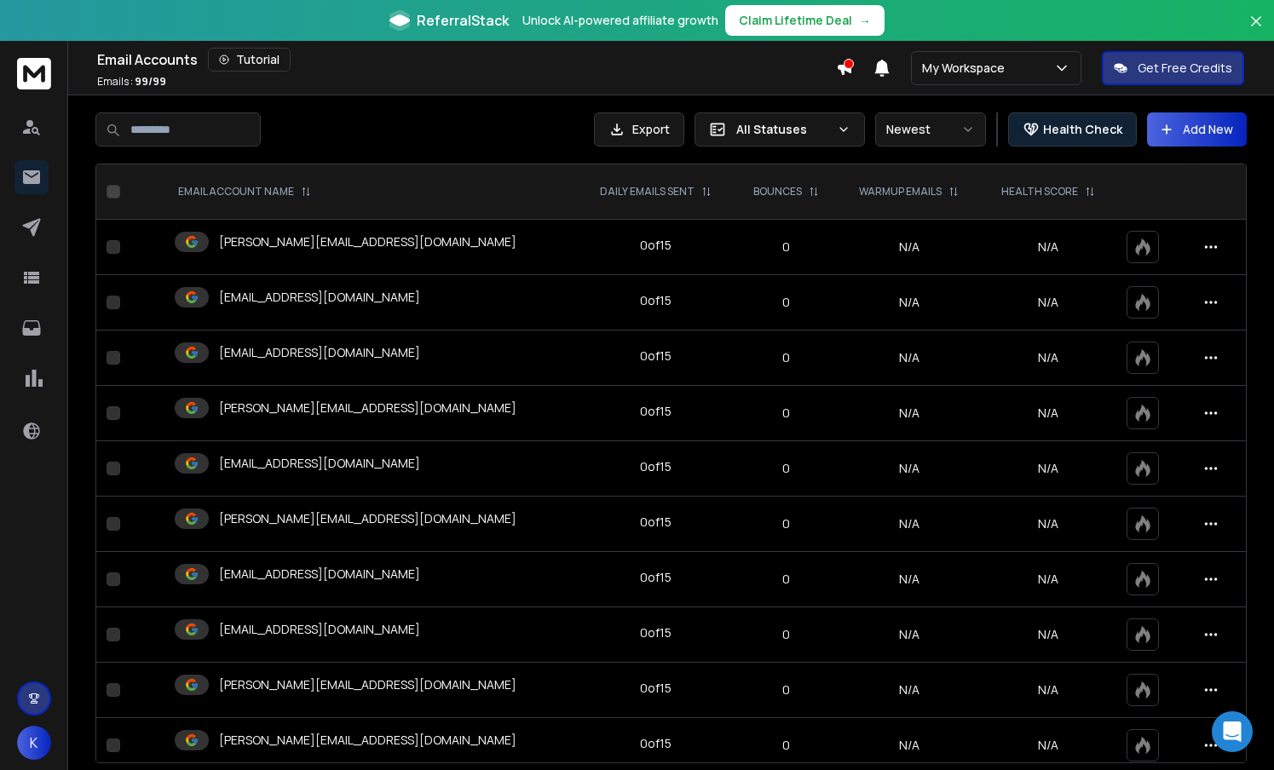
click at [43, 750] on span "K" at bounding box center [34, 743] width 34 height 34
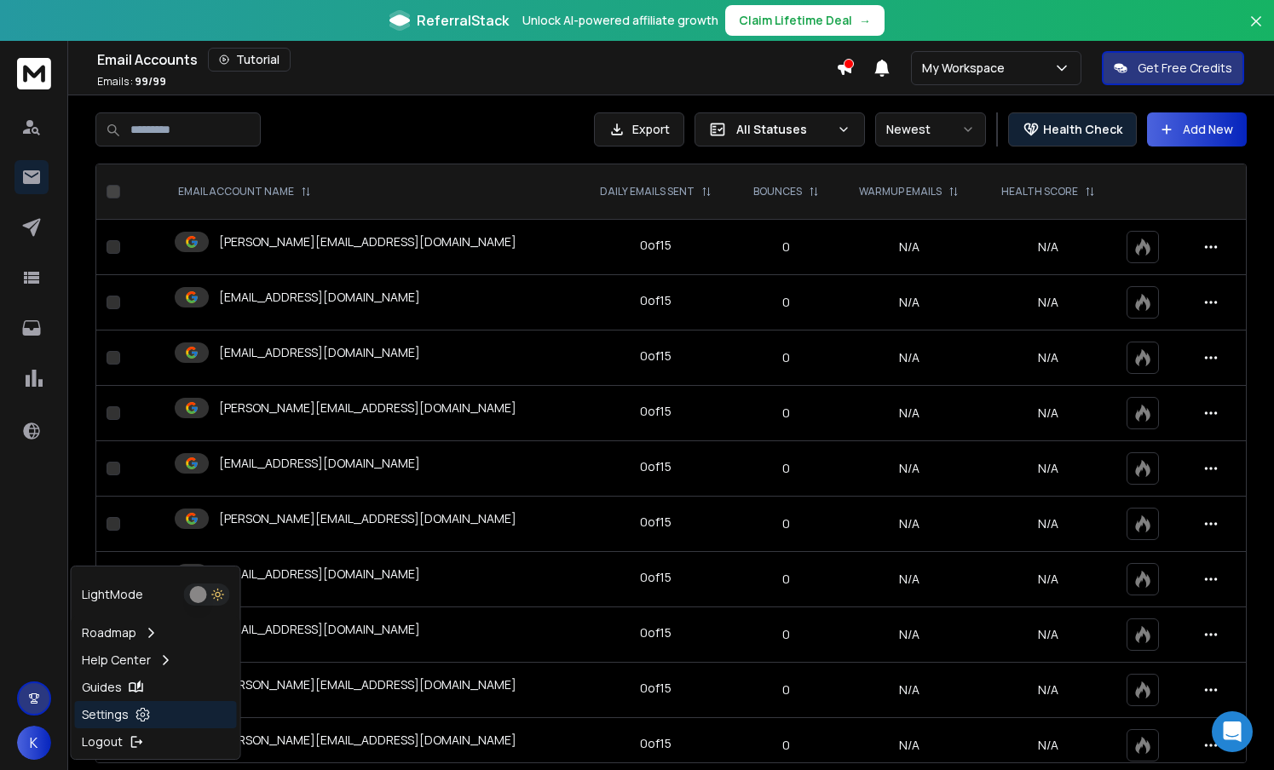
click at [121, 718] on p "Settings" at bounding box center [105, 714] width 47 height 17
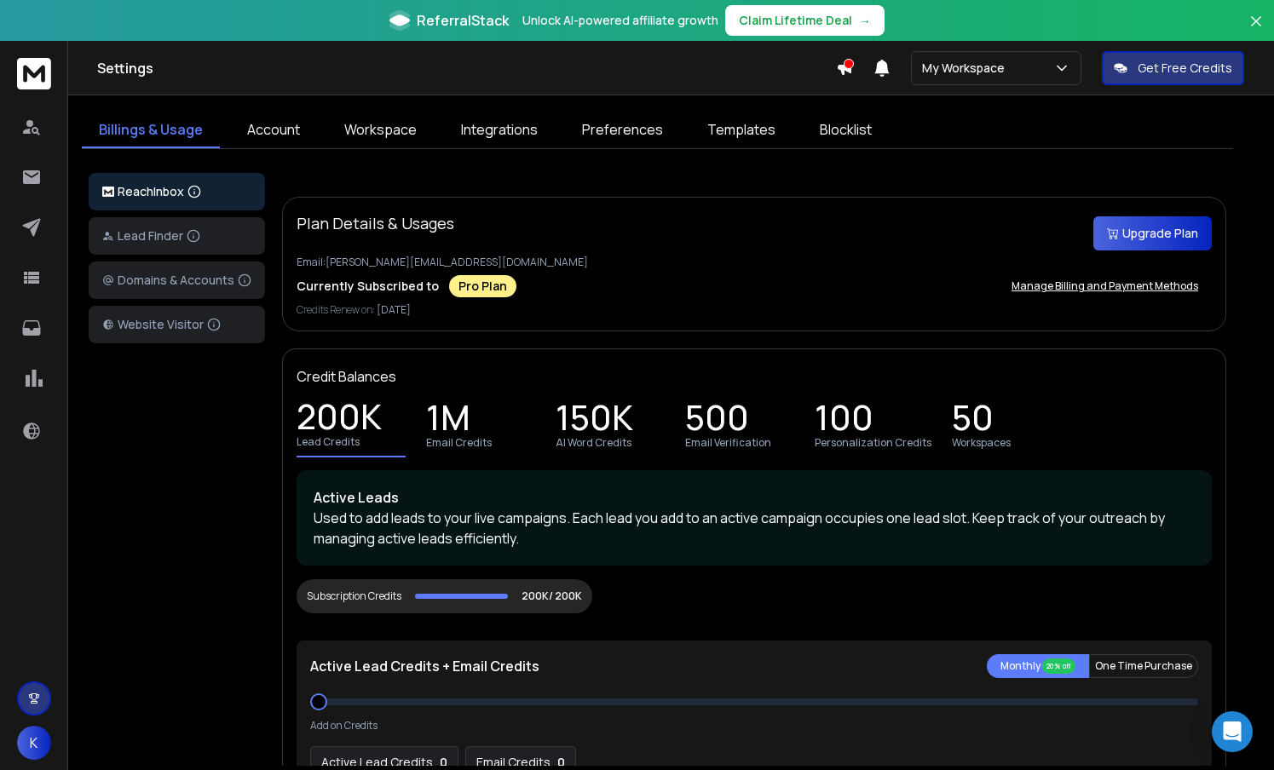
click at [491, 121] on link "Integrations" at bounding box center [499, 130] width 111 height 36
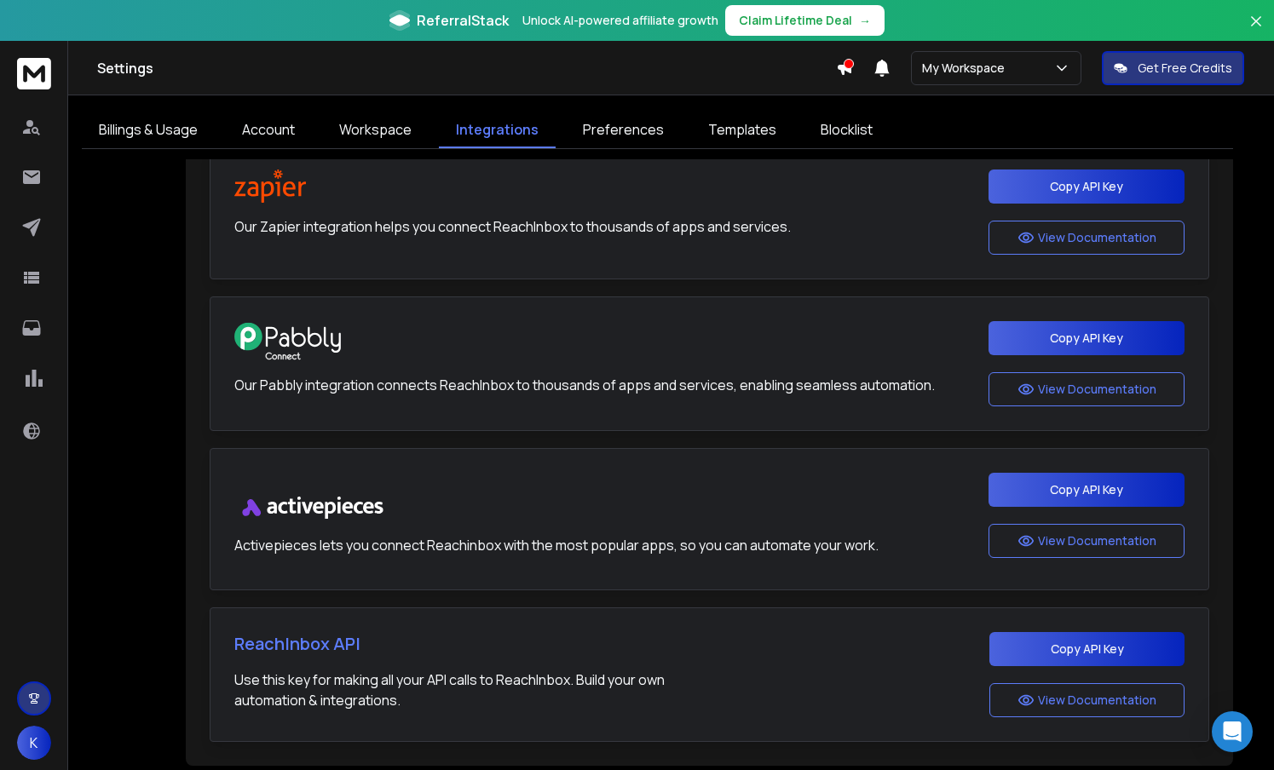
scroll to position [303, 0]
drag, startPoint x: 354, startPoint y: 340, endPoint x: 253, endPoint y: 341, distance: 101.4
click at [252, 340] on div "Our Pabbly integration connects ReachInbox to thousands of apps and services, e…" at bounding box center [584, 358] width 700 height 74
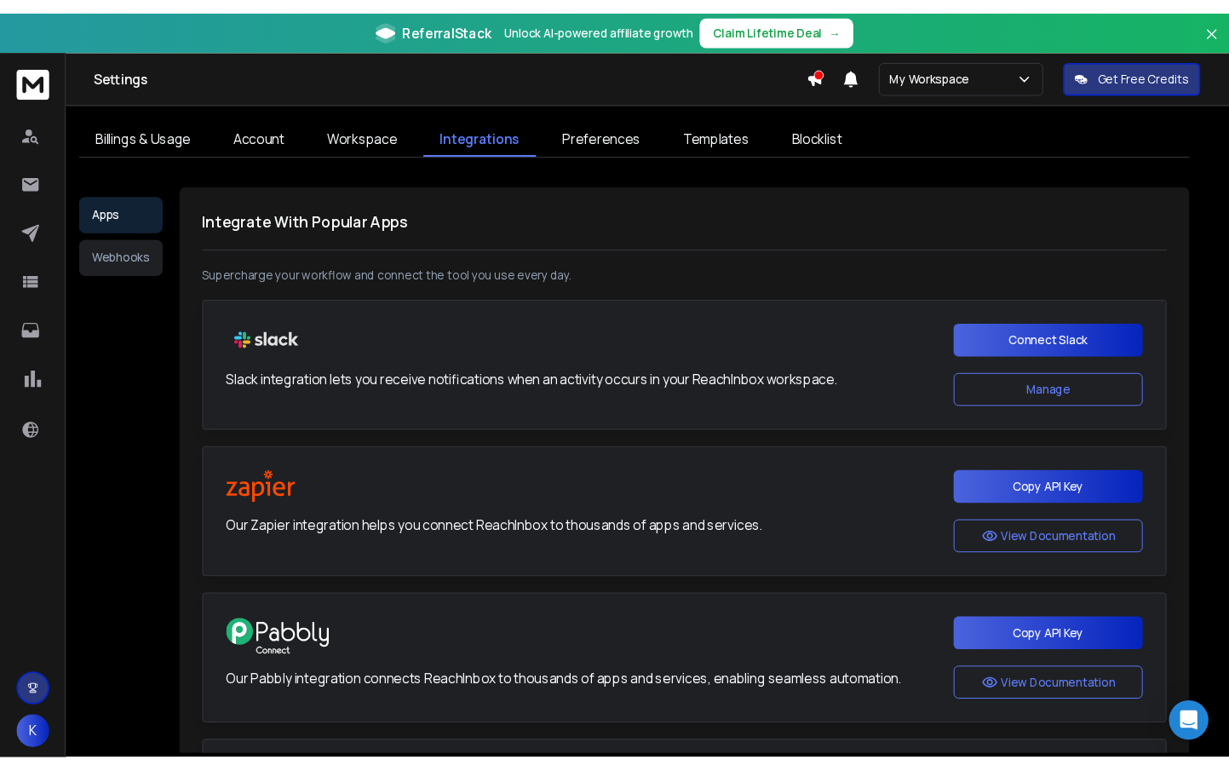
scroll to position [0, 0]
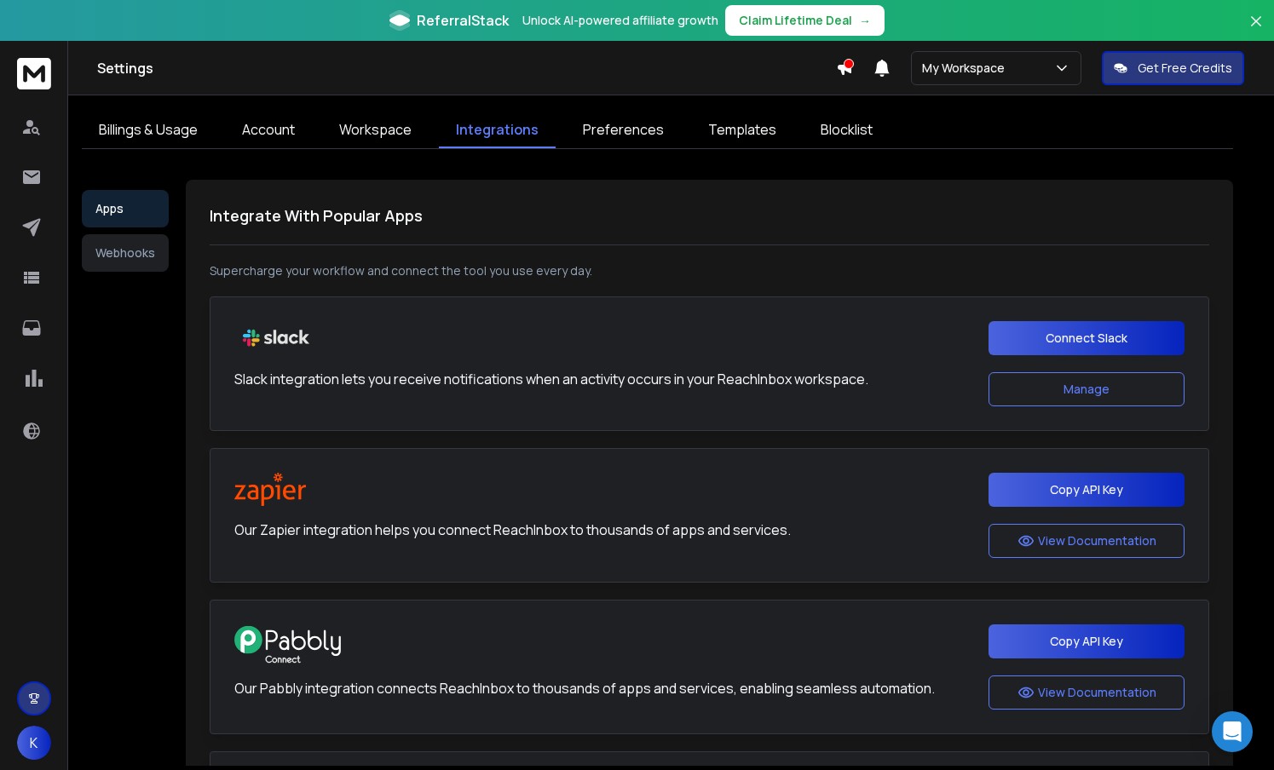
click at [1102, 340] on button "Connect Slack" at bounding box center [1086, 338] width 196 height 34
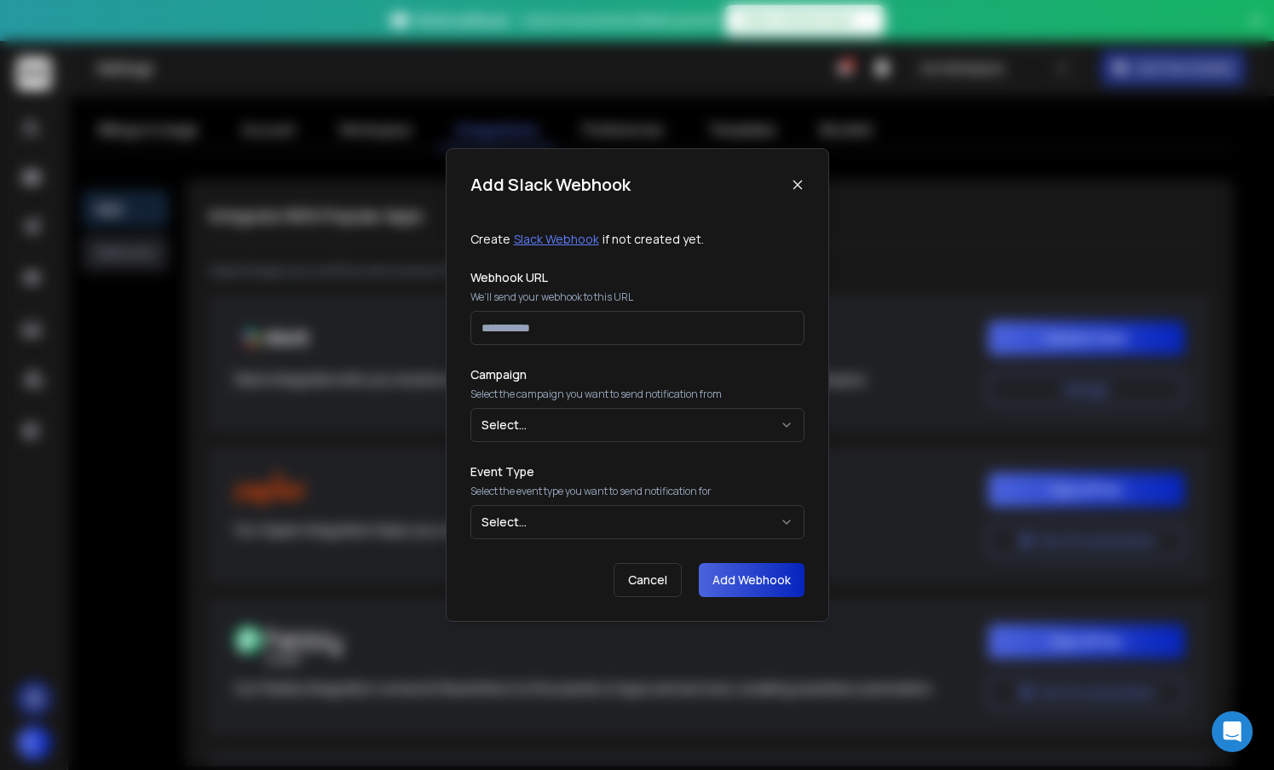
click at [630, 415] on button "Select..." at bounding box center [637, 425] width 334 height 34
click at [654, 365] on div "**********" at bounding box center [637, 414] width 334 height 366
click at [797, 187] on icon at bounding box center [798, 185] width 14 height 14
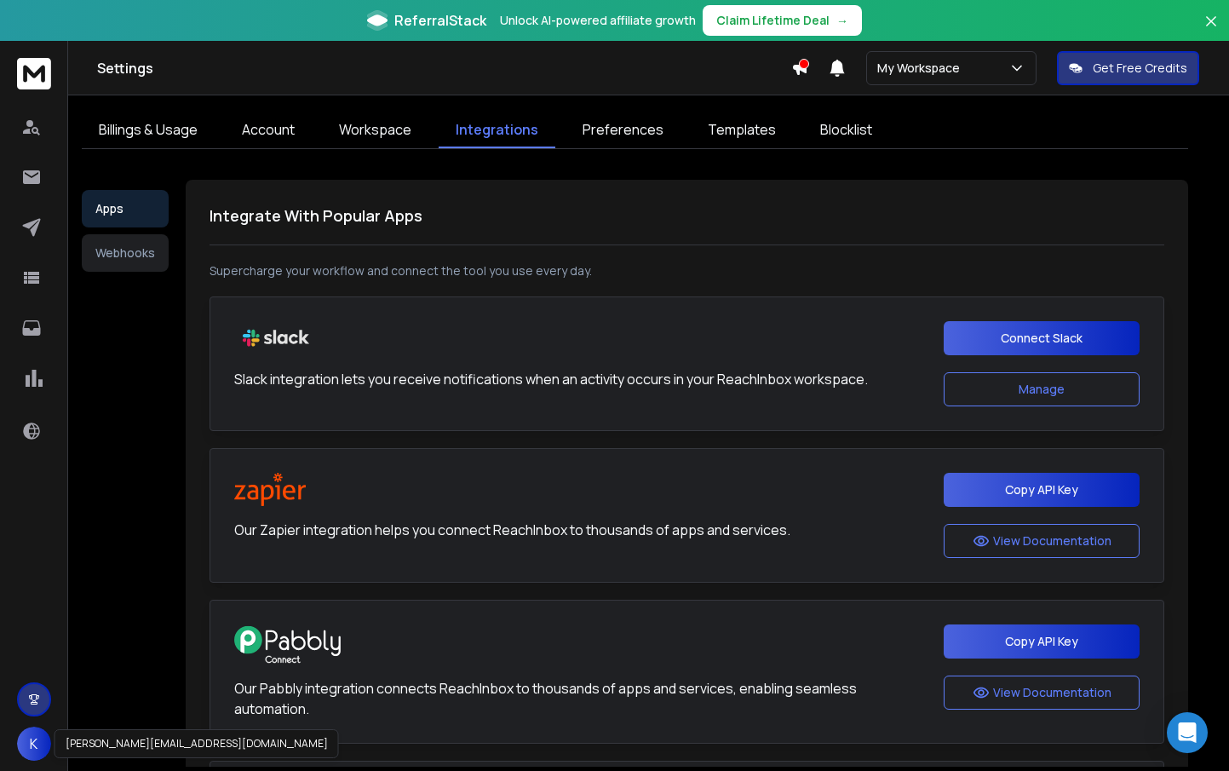
click at [34, 747] on span "K" at bounding box center [34, 744] width 34 height 34
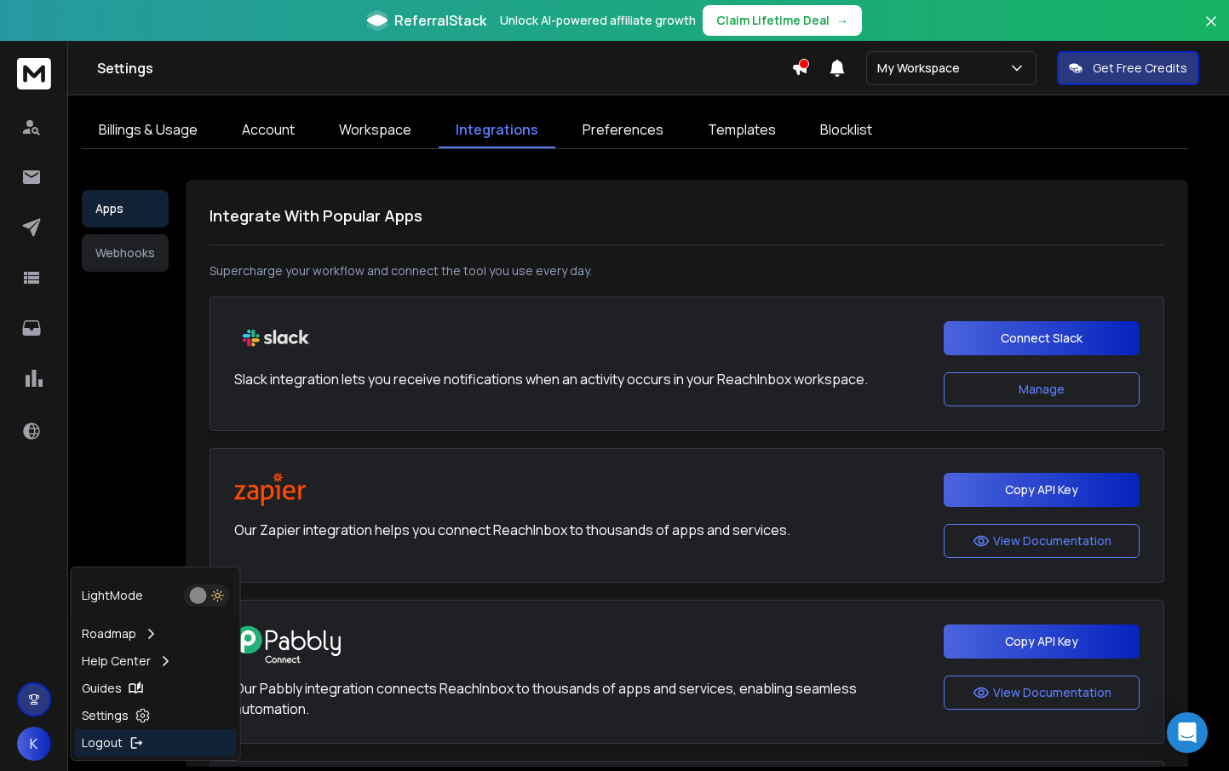
click at [106, 748] on p "Logout" at bounding box center [102, 742] width 41 height 17
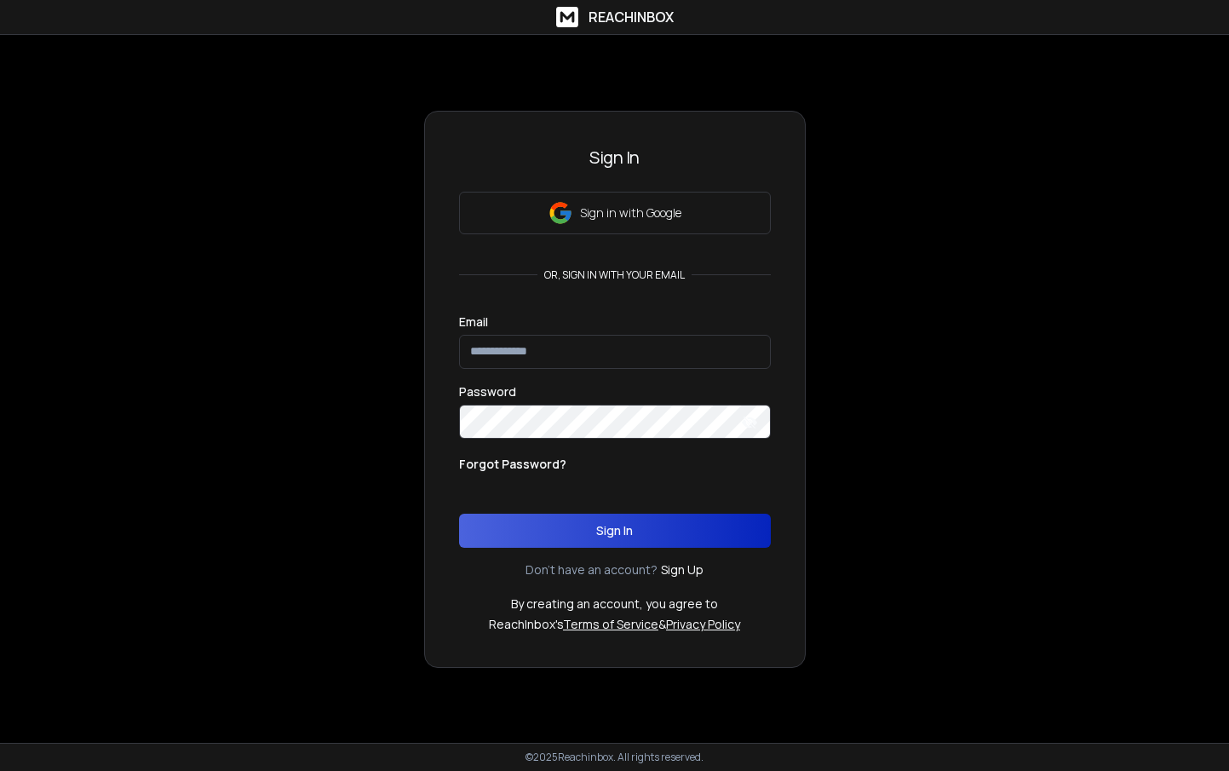
click at [696, 573] on link "Sign Up" at bounding box center [682, 569] width 43 height 17
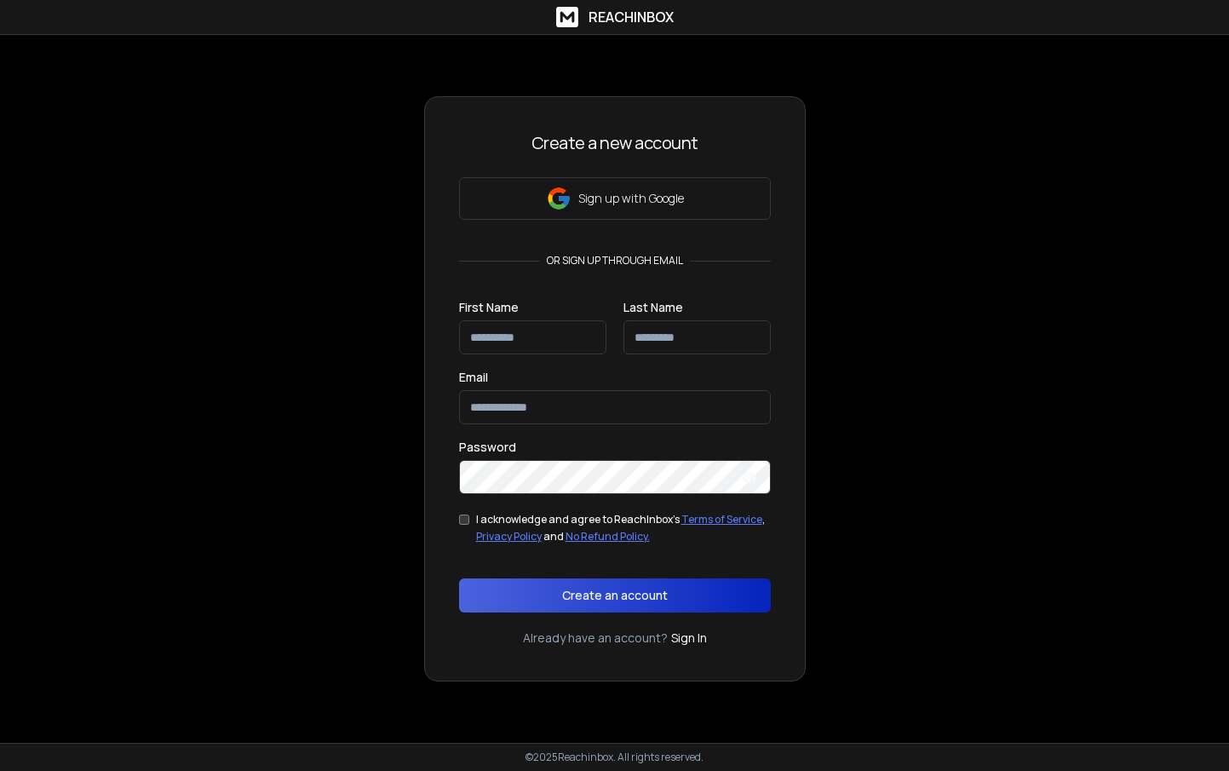
click at [952, 319] on div "Welcome to ReachInbox 10x your leads, meetings and deals. Create a new account …" at bounding box center [614, 389] width 1229 height 640
click at [649, 22] on h1 "ReachInbox" at bounding box center [631, 17] width 85 height 20
